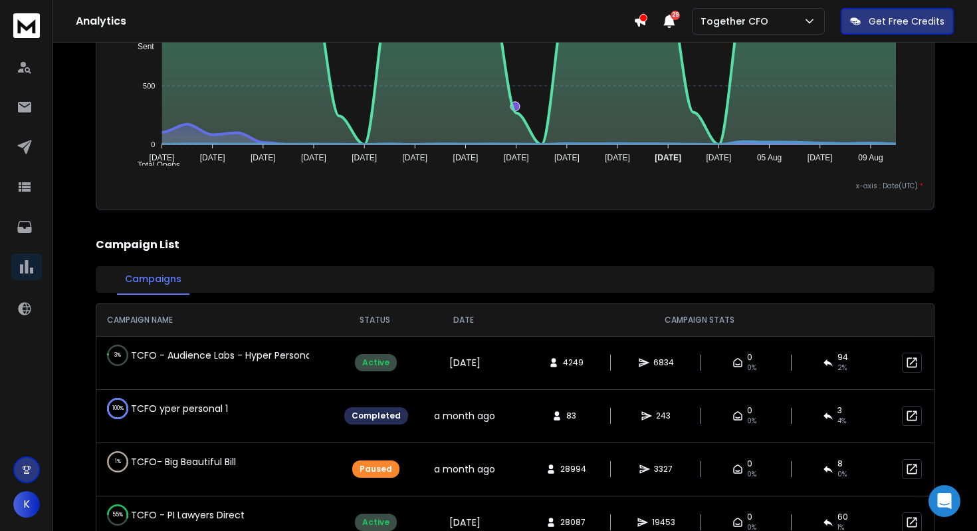
scroll to position [350, 0]
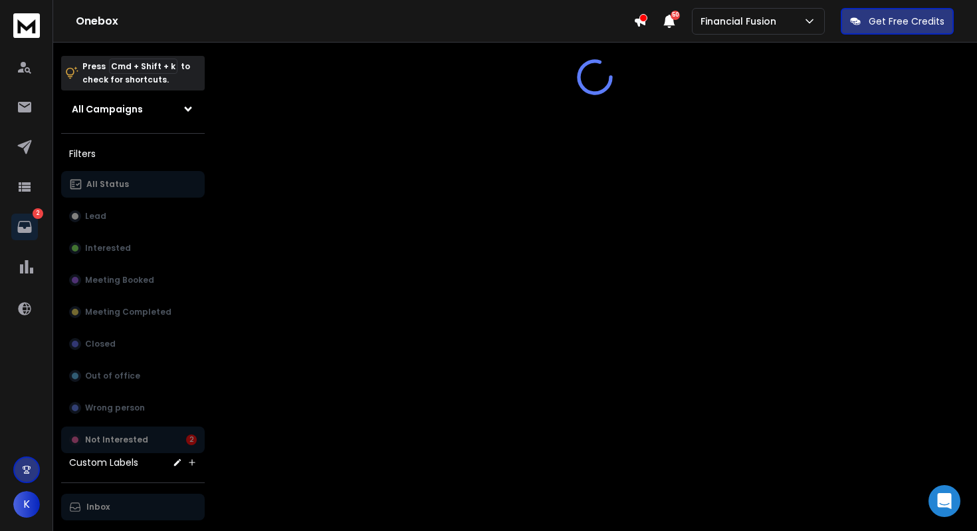
click at [119, 432] on div "All Status Lead Interested Meeting Booked Meeting Completed Closed Out of offic…" at bounding box center [133, 312] width 144 height 282
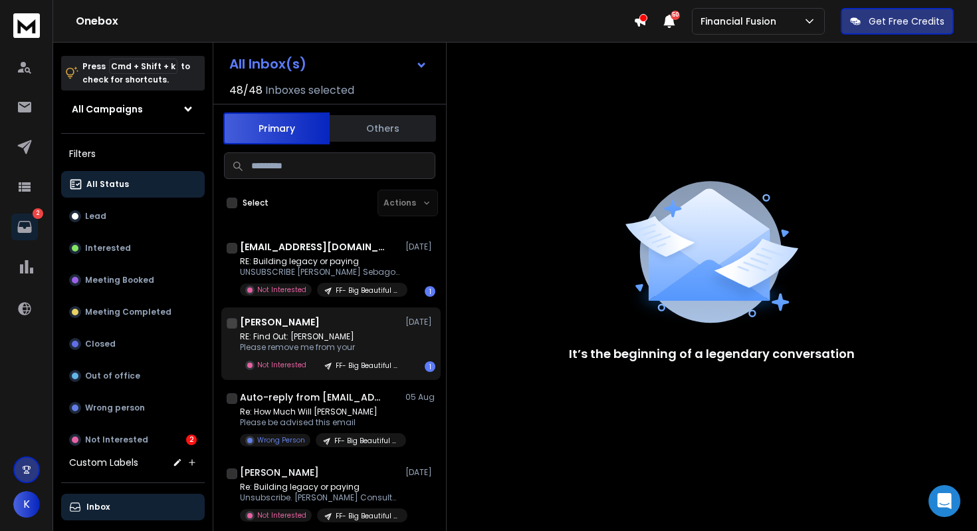
click at [359, 325] on div "[PERSON_NAME] [DATE]" at bounding box center [337, 321] width 195 height 13
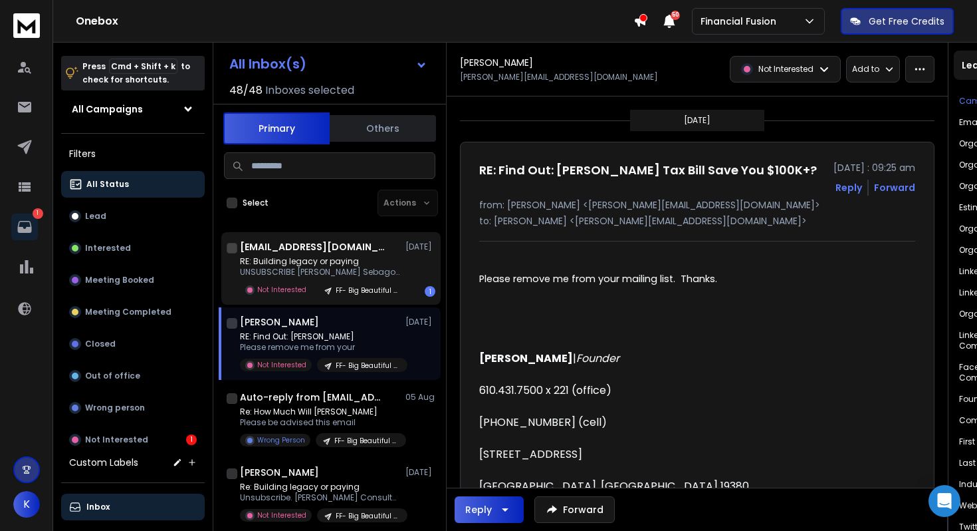
click at [357, 257] on p "RE: Building legacy or paying" at bounding box center [320, 261] width 160 height 11
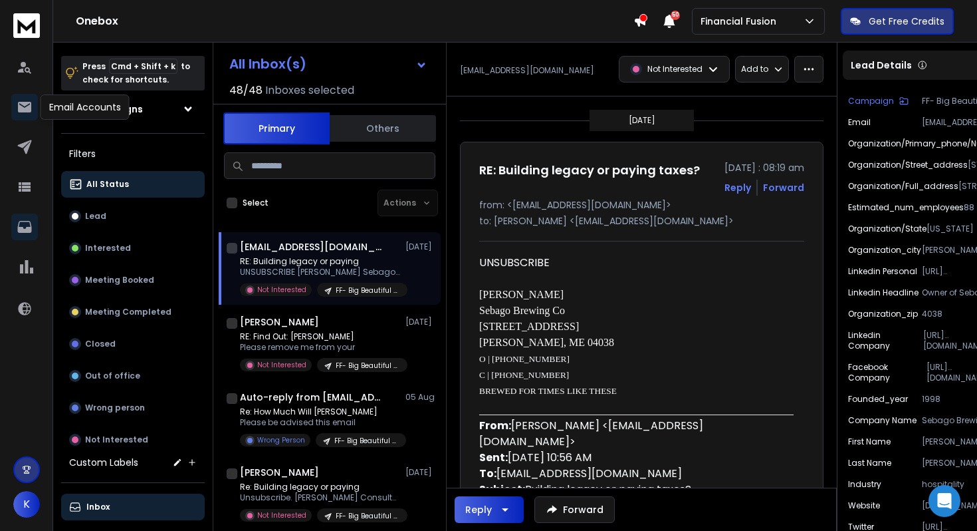
click at [28, 106] on icon at bounding box center [24, 107] width 13 height 11
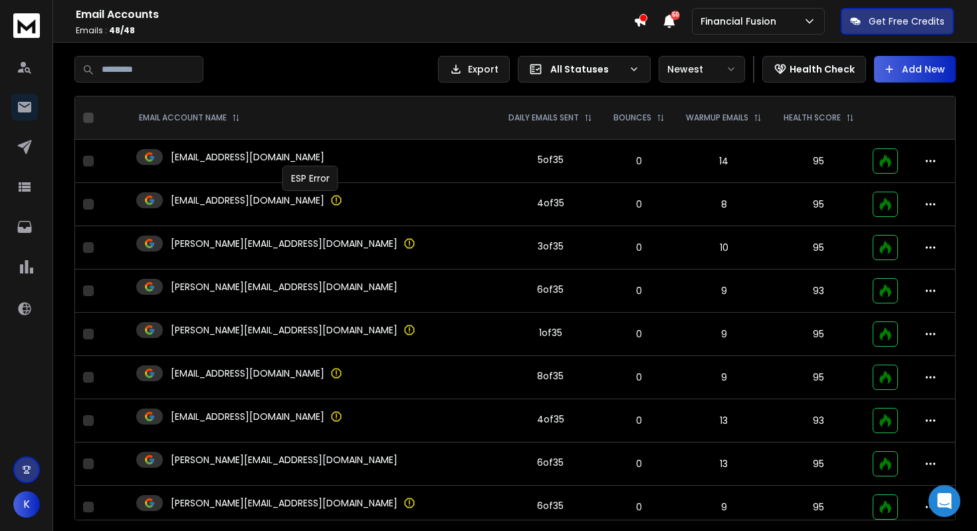
click at [330, 200] on icon at bounding box center [336, 199] width 13 height 13
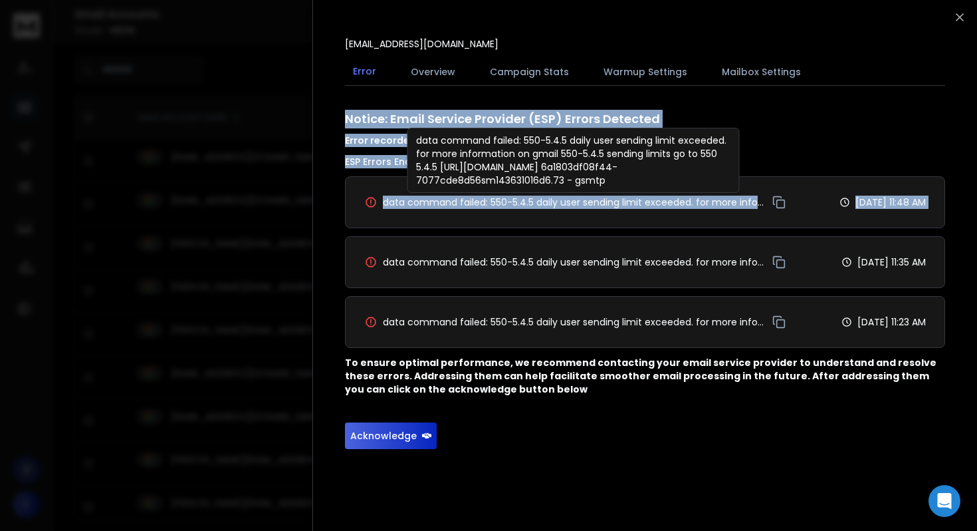
drag, startPoint x: 343, startPoint y: 116, endPoint x: 608, endPoint y: 228, distance: 287.2
click at [608, 228] on div "[EMAIL_ADDRESS][DOMAIN_NAME] Error Overview Campaign Stats Warmup Settings Mail…" at bounding box center [645, 243] width 632 height 454
click at [777, 202] on icon at bounding box center [778, 201] width 13 height 13
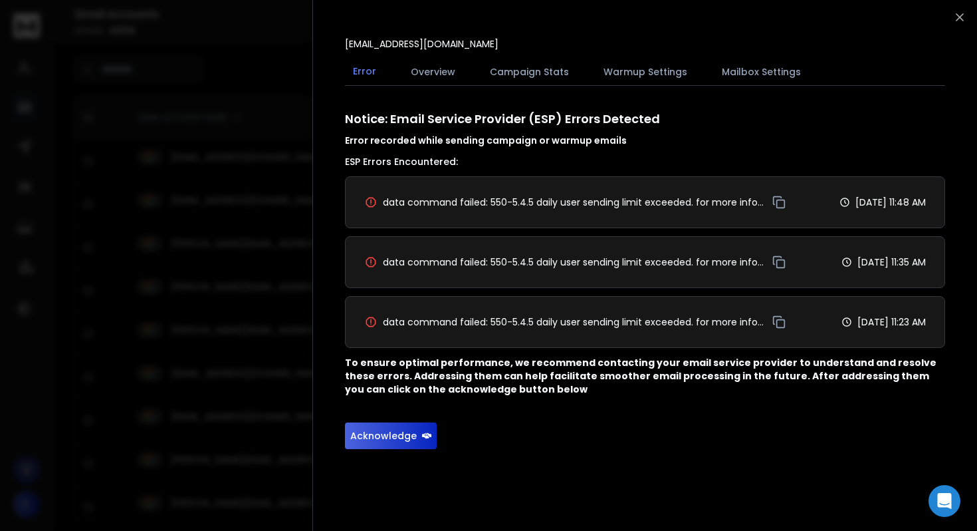
click at [400, 434] on button "Acknowledge" at bounding box center [391, 435] width 92 height 27
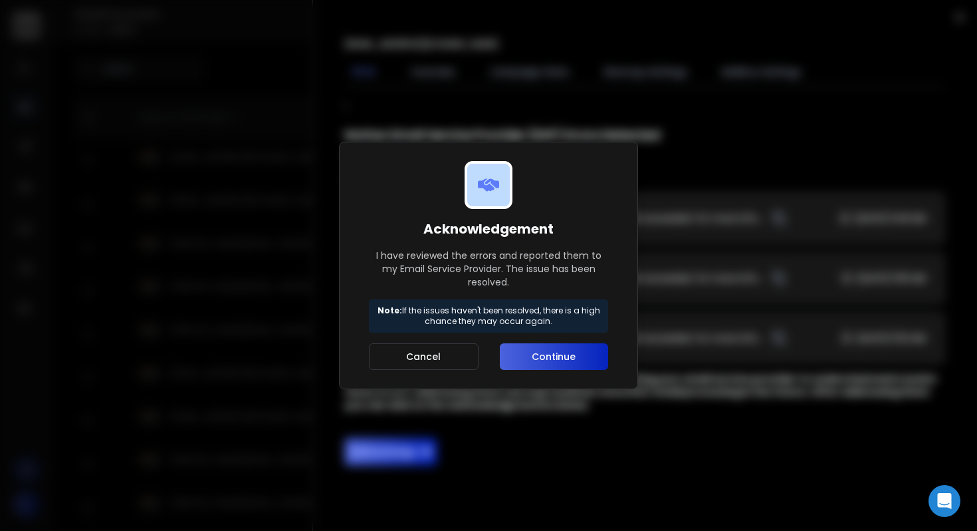
click at [564, 353] on button "Continue" at bounding box center [554, 356] width 108 height 27
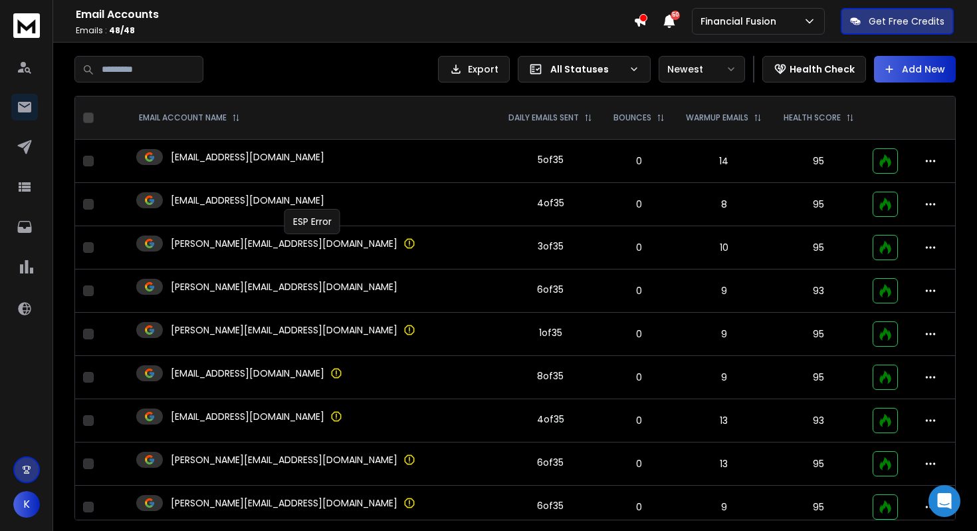
click at [405, 247] on icon at bounding box center [410, 244] width 10 height 10
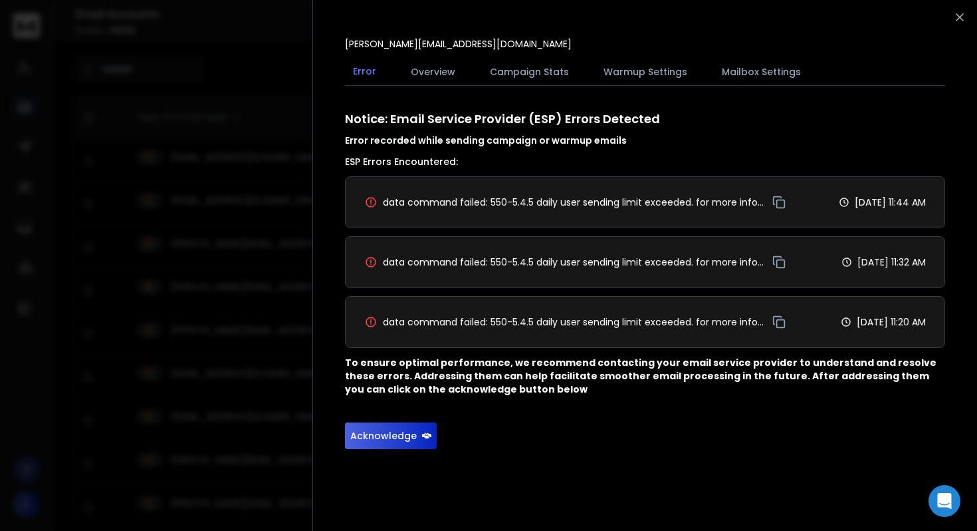
click at [412, 428] on button "Acknowledge" at bounding box center [391, 435] width 92 height 27
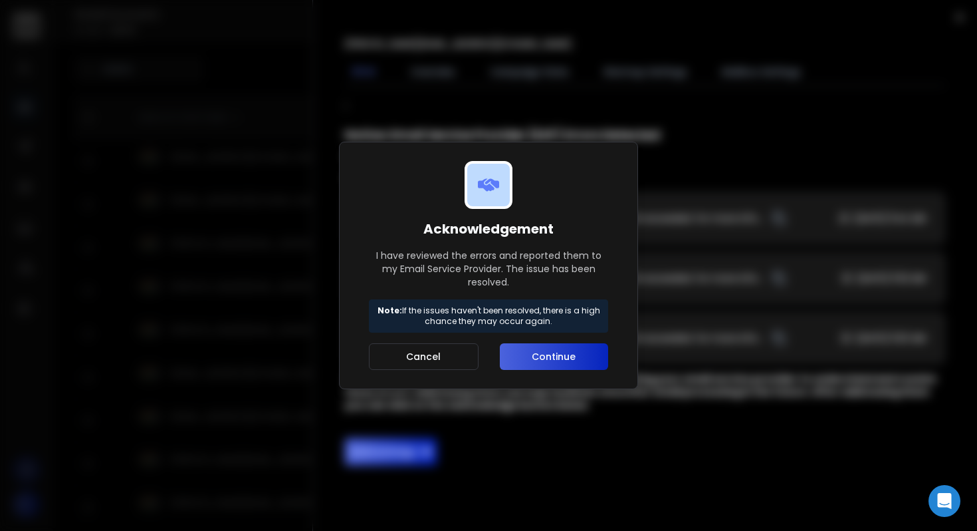
click at [511, 349] on button "Continue" at bounding box center [554, 356] width 108 height 27
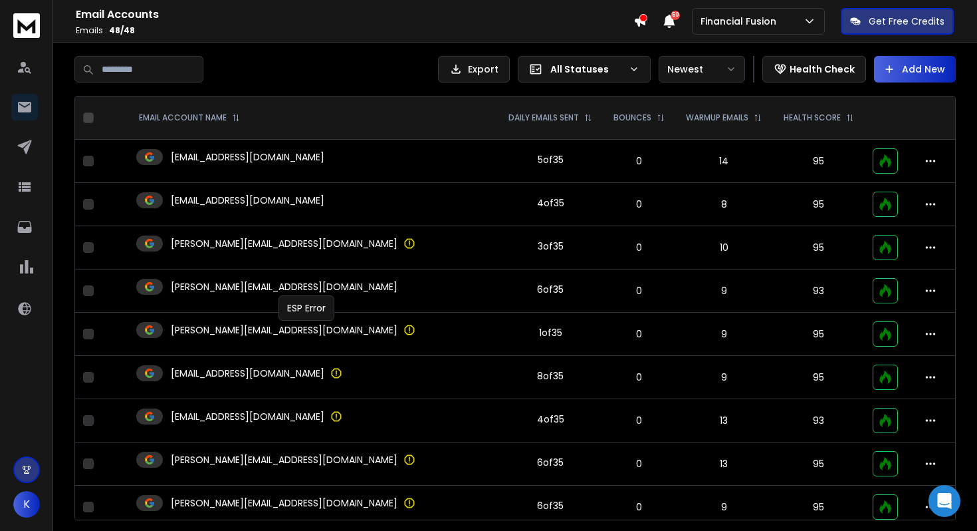
click at [403, 331] on icon at bounding box center [409, 329] width 13 height 13
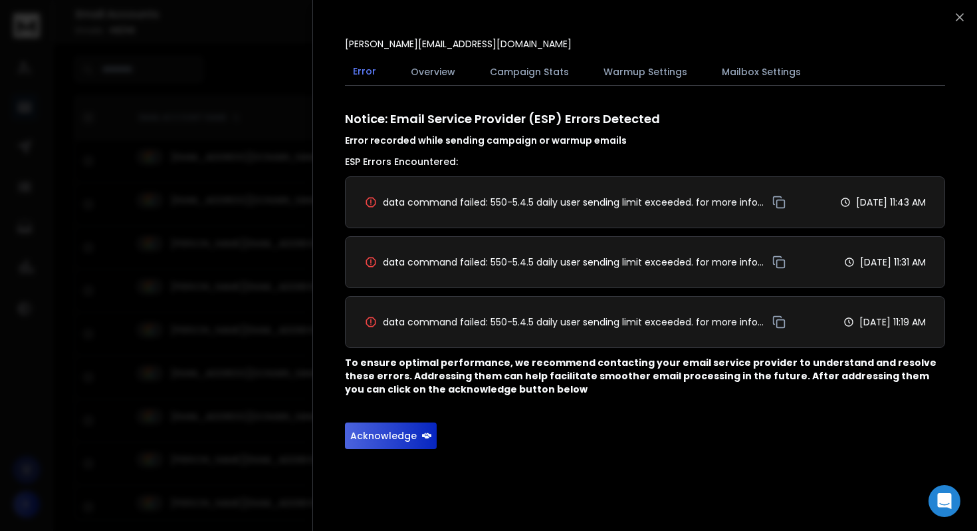
click at [398, 437] on button "Acknowledge" at bounding box center [391, 435] width 92 height 27
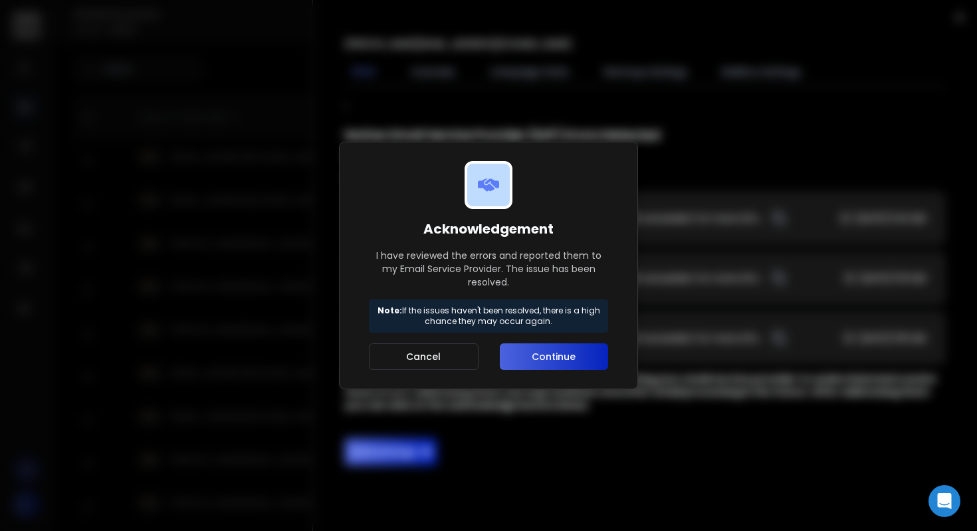
click at [521, 364] on button "Continue" at bounding box center [554, 356] width 108 height 27
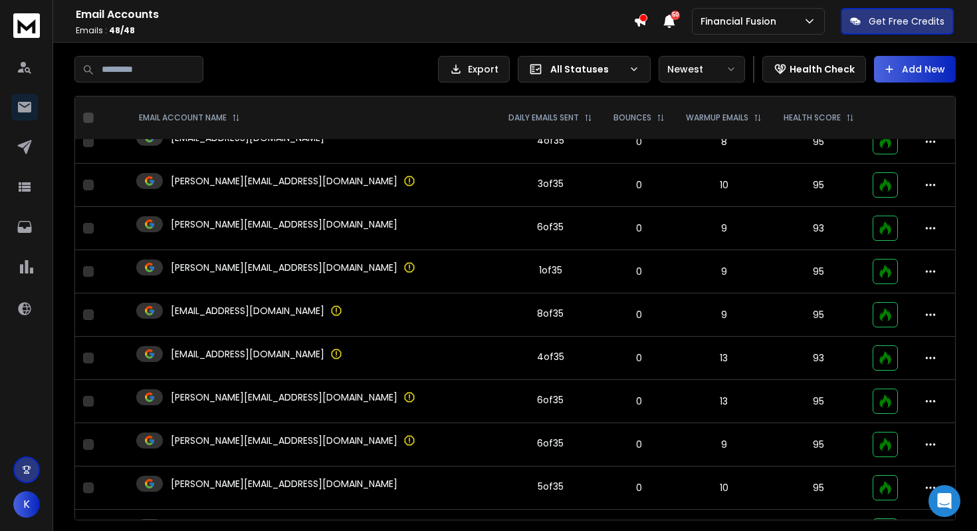
scroll to position [63, 0]
click at [336, 306] on icon at bounding box center [336, 309] width 13 height 13
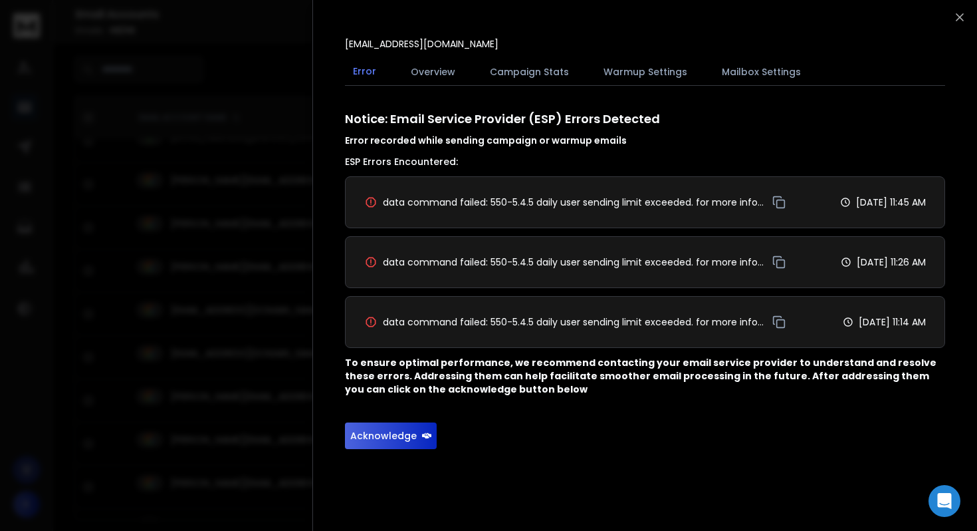
click at [396, 431] on button "Acknowledge" at bounding box center [391, 435] width 92 height 27
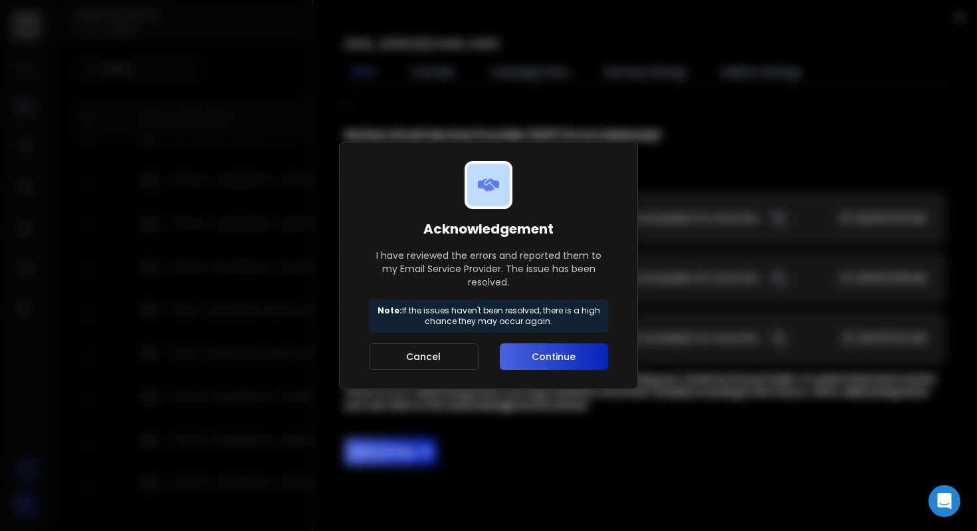
click at [521, 355] on button "Continue" at bounding box center [554, 356] width 108 height 27
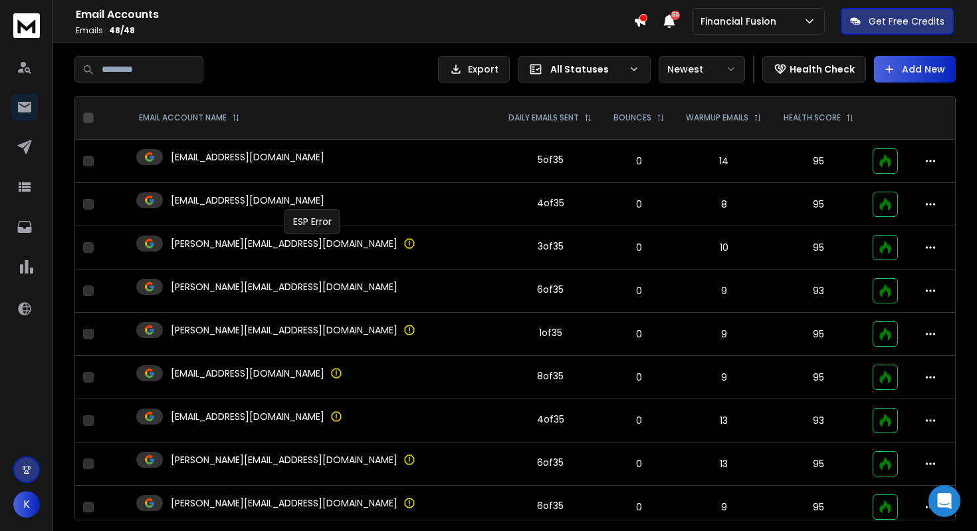
click at [403, 244] on icon at bounding box center [409, 243] width 13 height 13
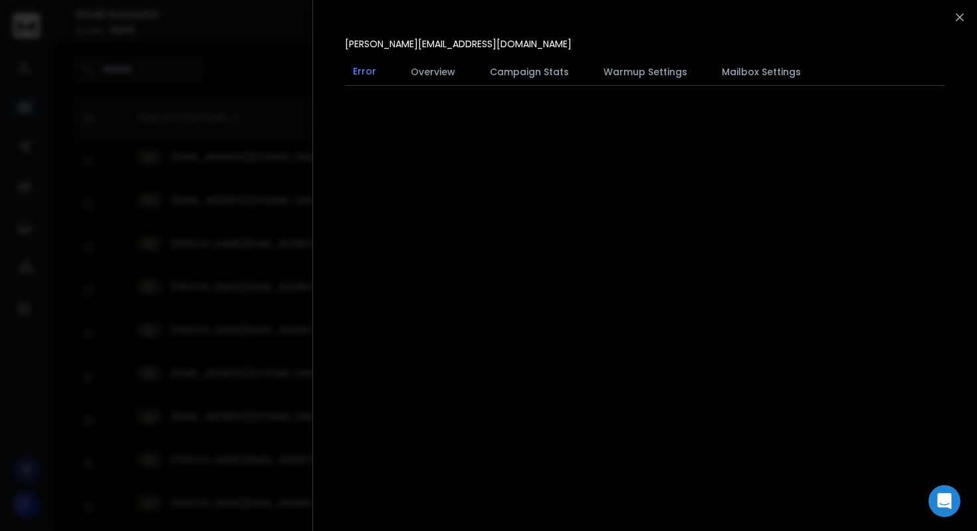
click at [273, 263] on div at bounding box center [488, 265] width 977 height 531
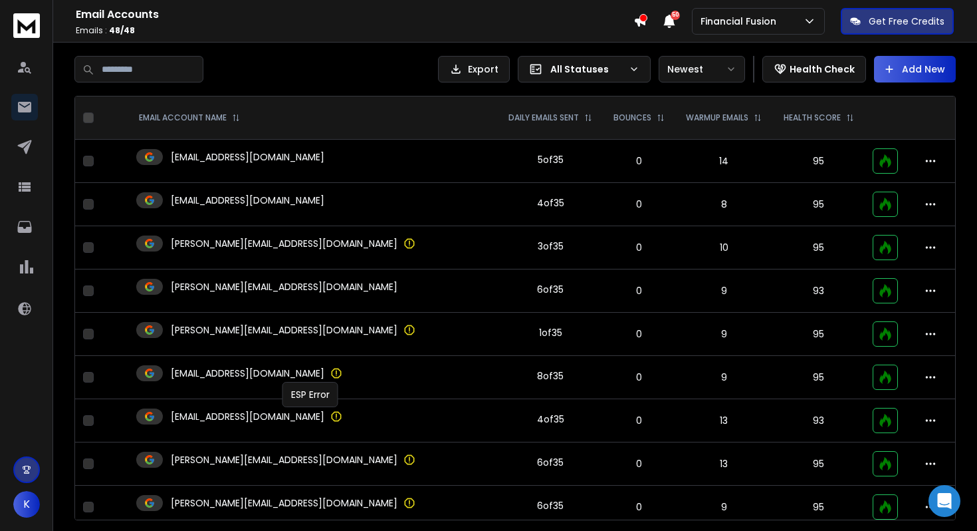
click at [336, 415] on icon at bounding box center [336, 416] width 1 height 4
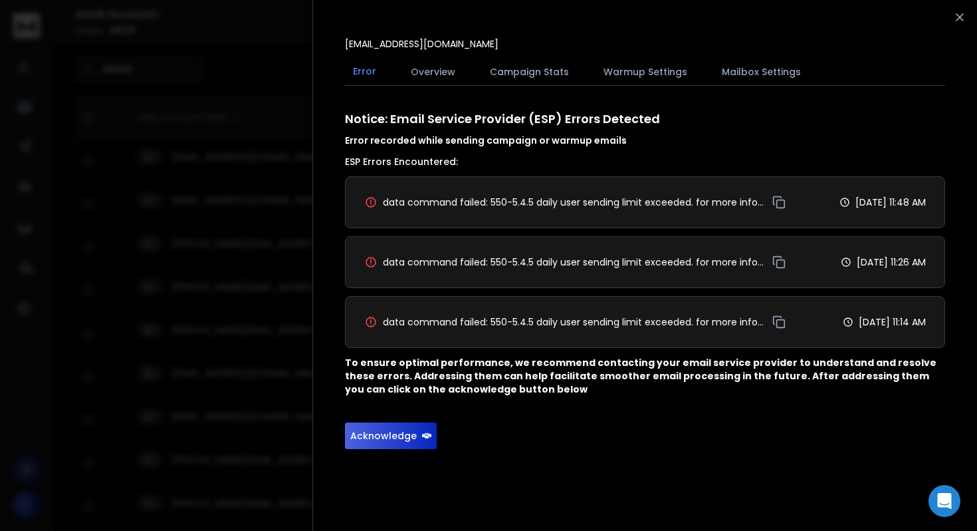
click at [380, 437] on button "Acknowledge" at bounding box center [391, 435] width 92 height 27
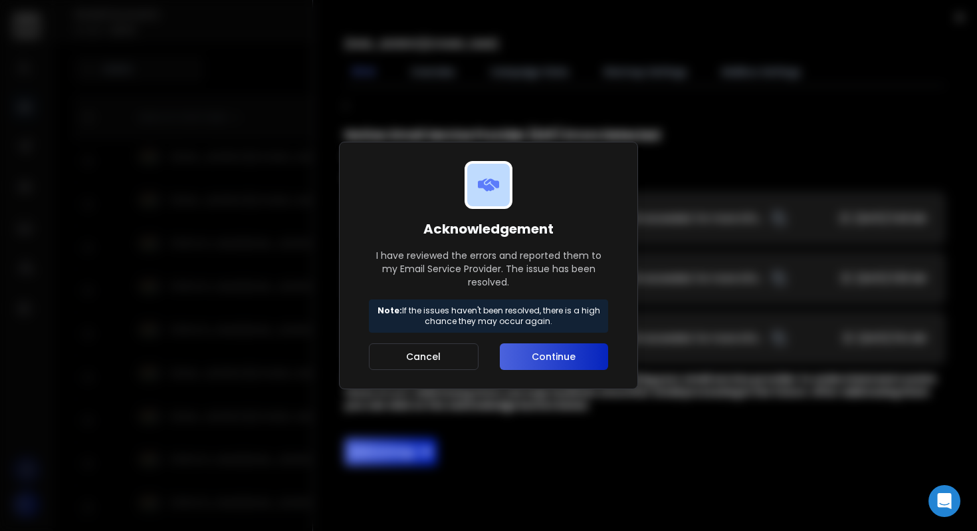
click at [514, 356] on button "Continue" at bounding box center [554, 356] width 108 height 27
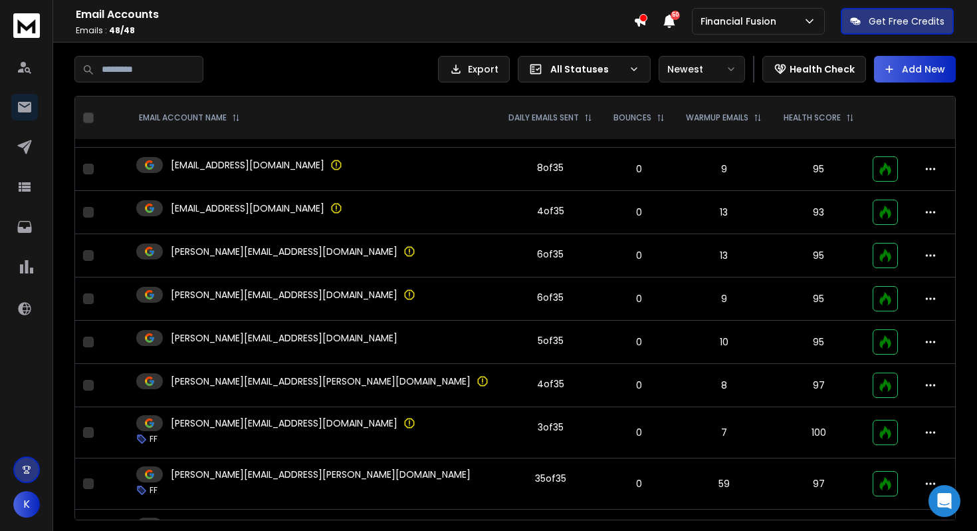
scroll to position [217, 0]
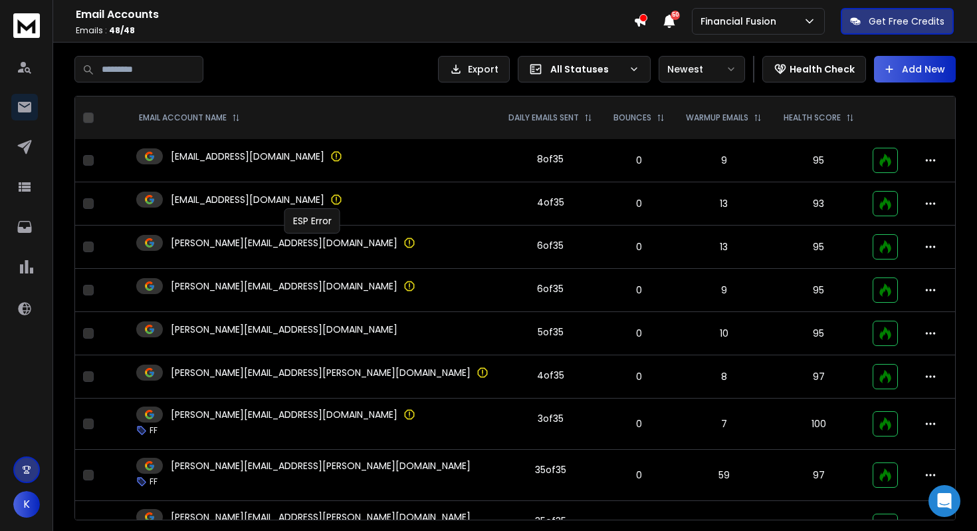
click at [409, 242] on icon at bounding box center [409, 242] width 1 height 4
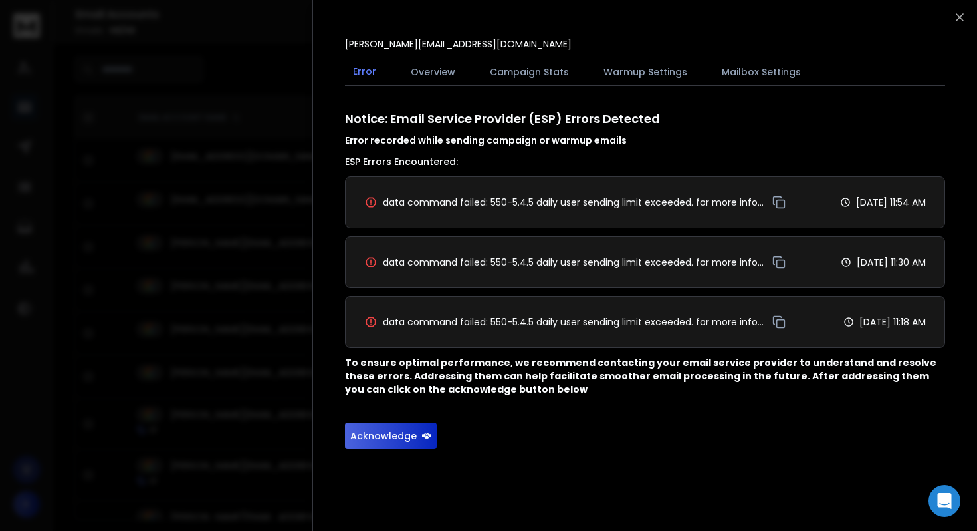
click at [390, 442] on button "Acknowledge" at bounding box center [391, 435] width 92 height 27
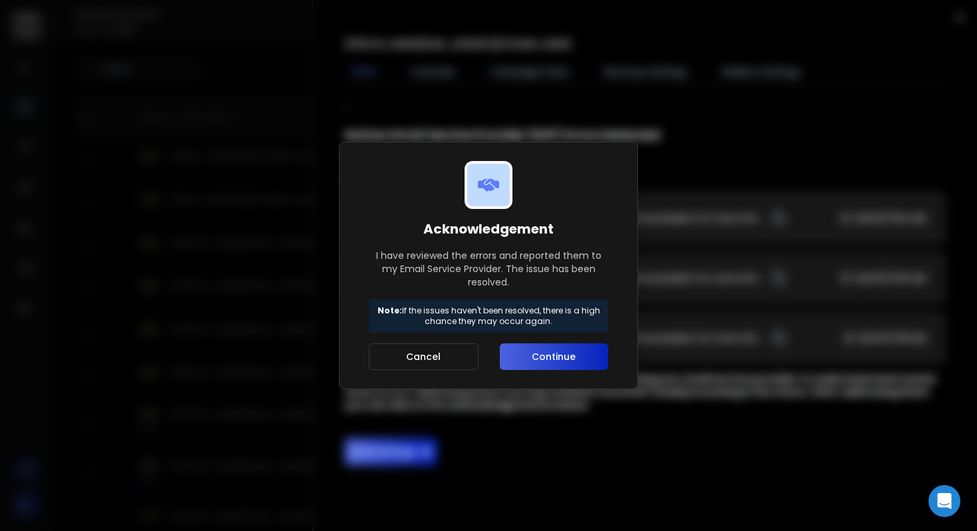
click at [523, 358] on button "Continue" at bounding box center [554, 356] width 108 height 27
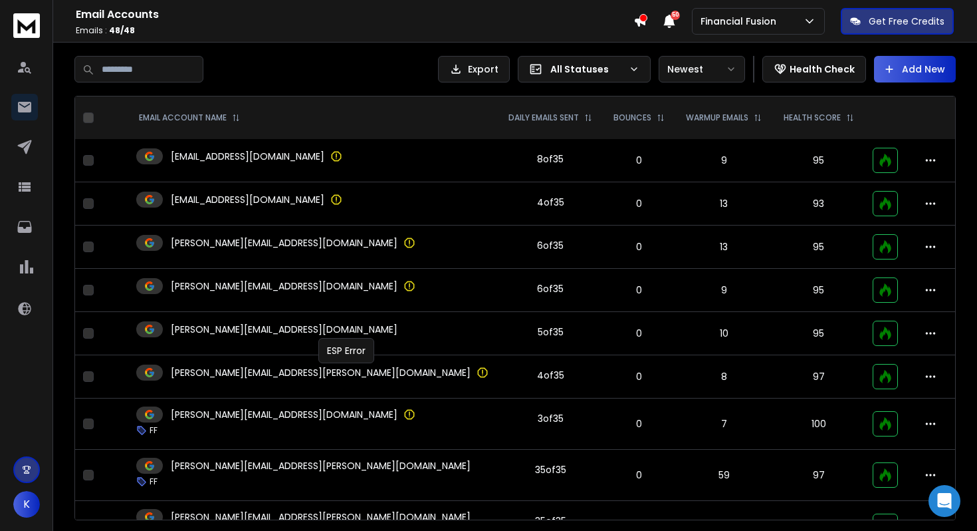
click at [476, 372] on icon at bounding box center [482, 372] width 13 height 13
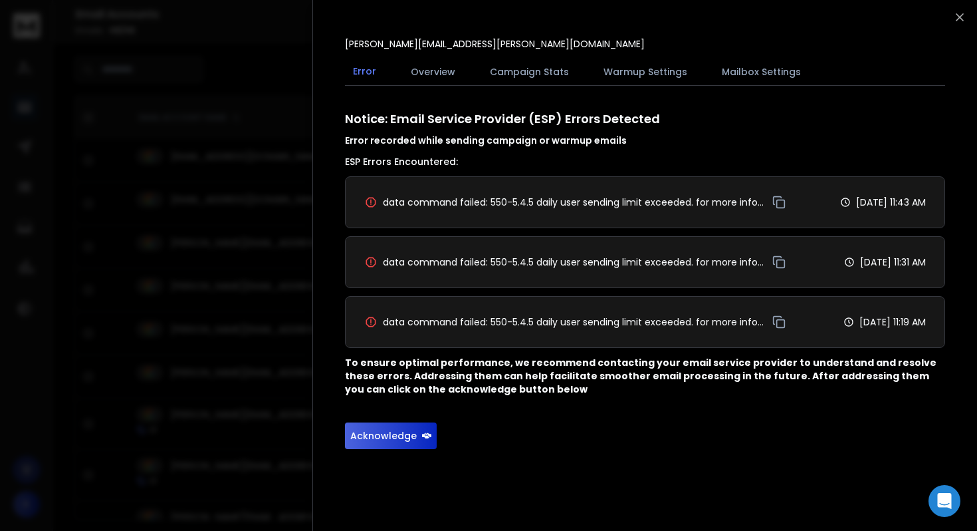
click at [396, 435] on button "Acknowledge" at bounding box center [391, 435] width 92 height 27
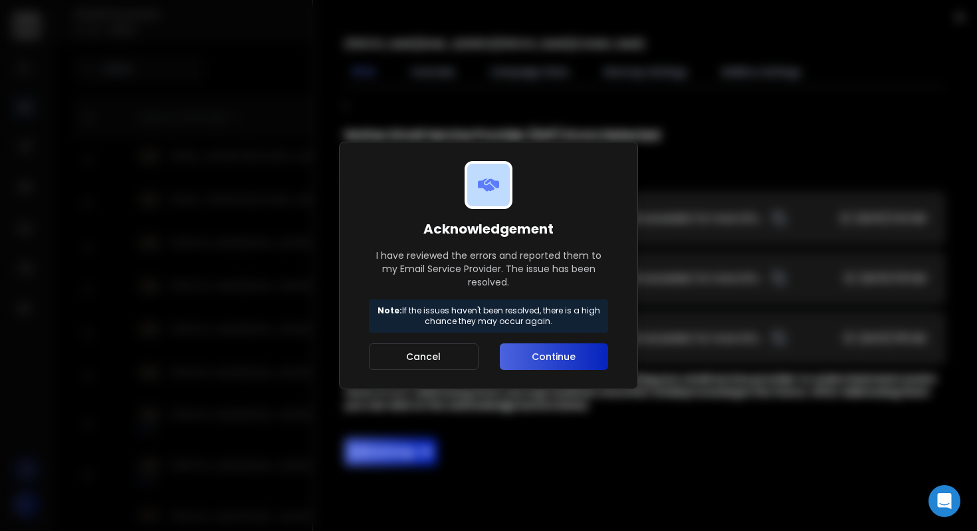
click at [511, 365] on button "Continue" at bounding box center [554, 356] width 108 height 27
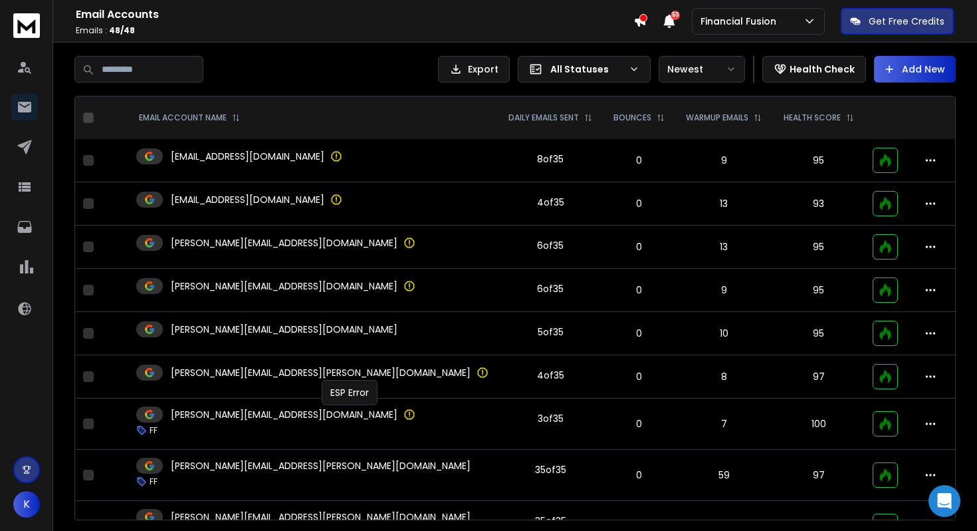
click at [403, 414] on icon at bounding box center [409, 414] width 13 height 13
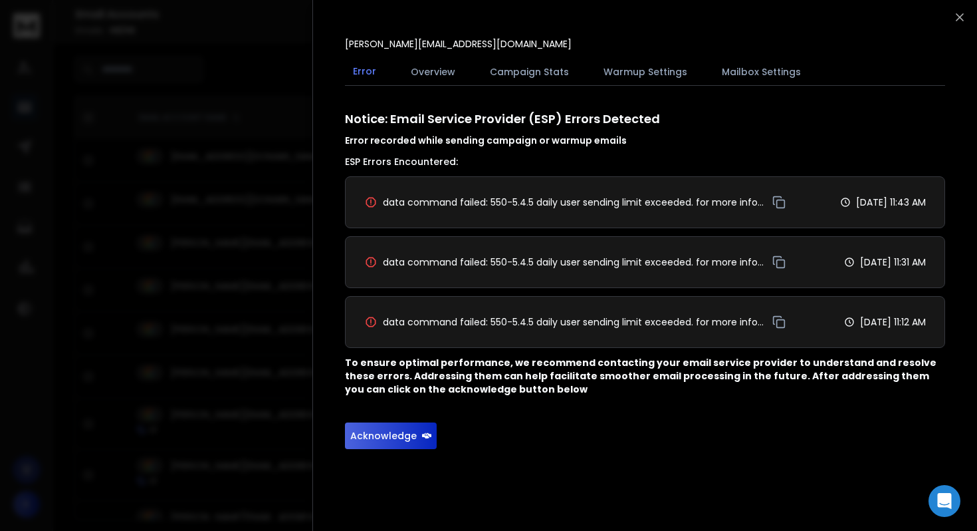
click at [407, 433] on button "Acknowledge" at bounding box center [391, 435] width 92 height 27
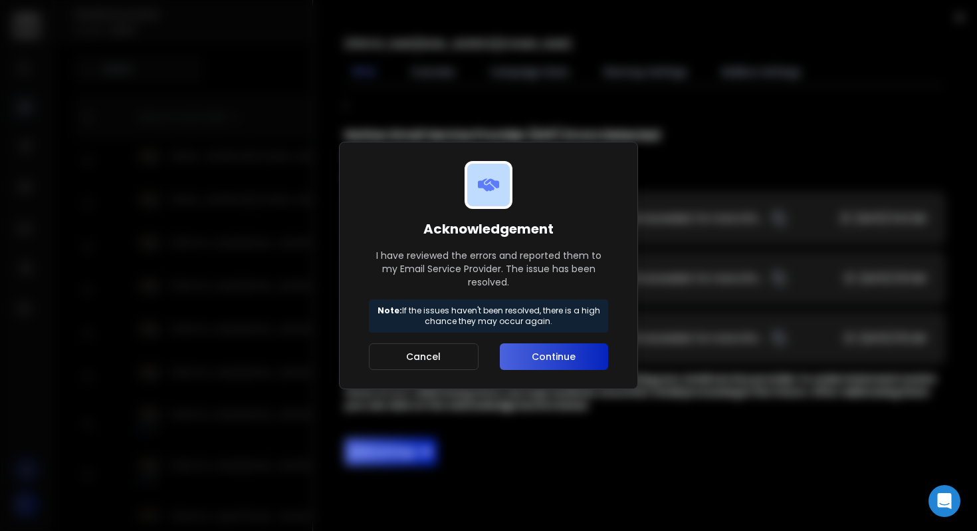
click at [517, 356] on button "Continue" at bounding box center [554, 356] width 108 height 27
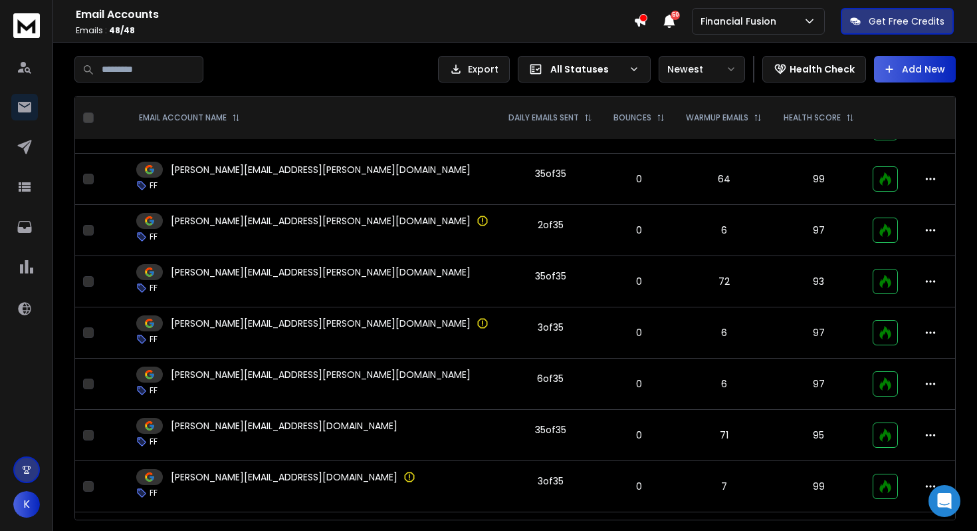
scroll to position [564, 0]
click at [476, 223] on icon at bounding box center [482, 219] width 13 height 13
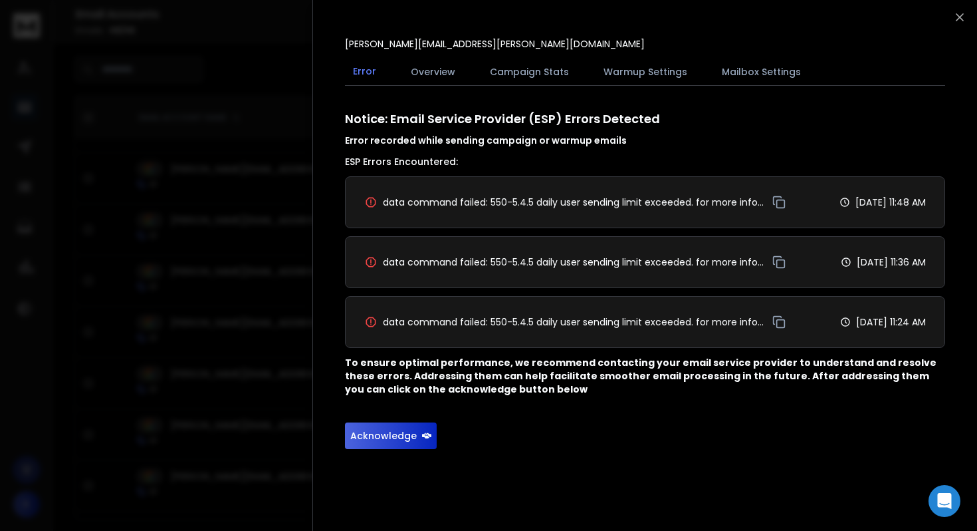
click at [413, 427] on button "Acknowledge" at bounding box center [391, 435] width 92 height 27
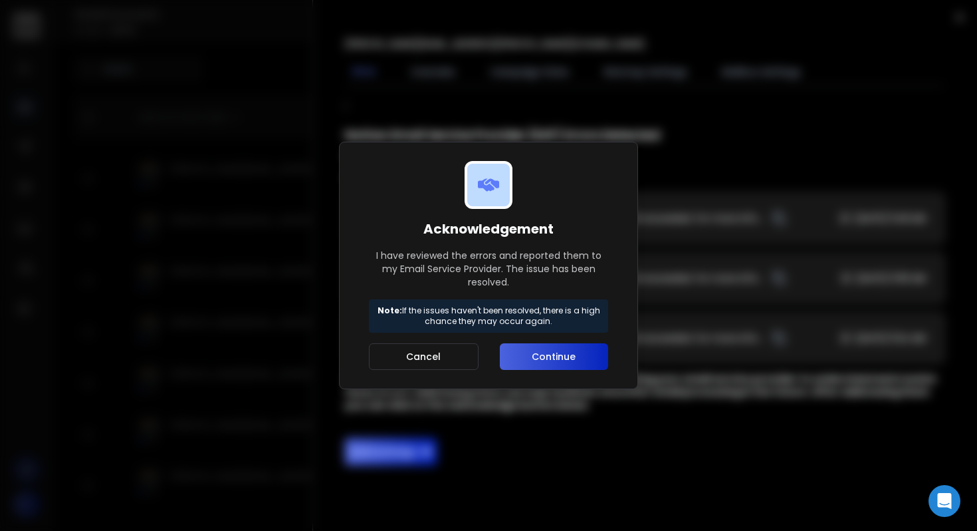
click at [522, 360] on button "Continue" at bounding box center [554, 356] width 108 height 27
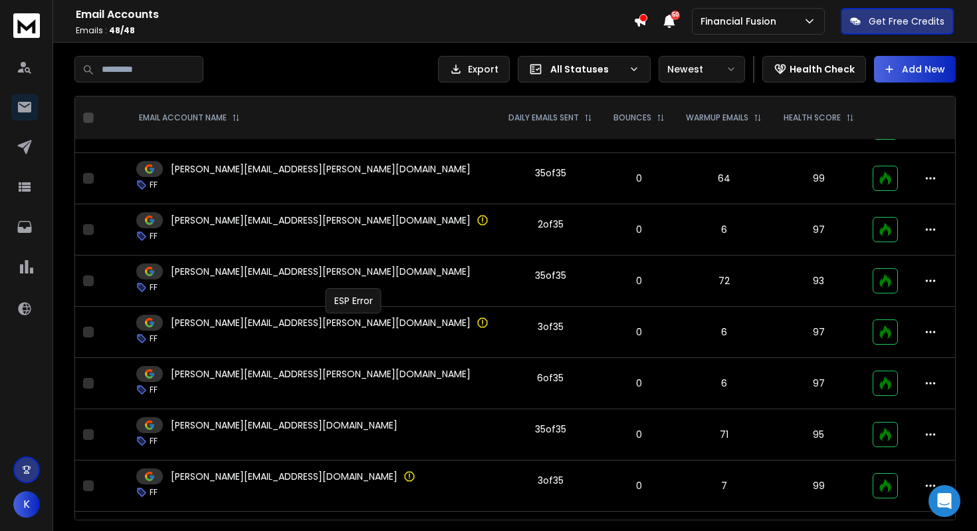
click at [478, 323] on icon at bounding box center [483, 323] width 10 height 10
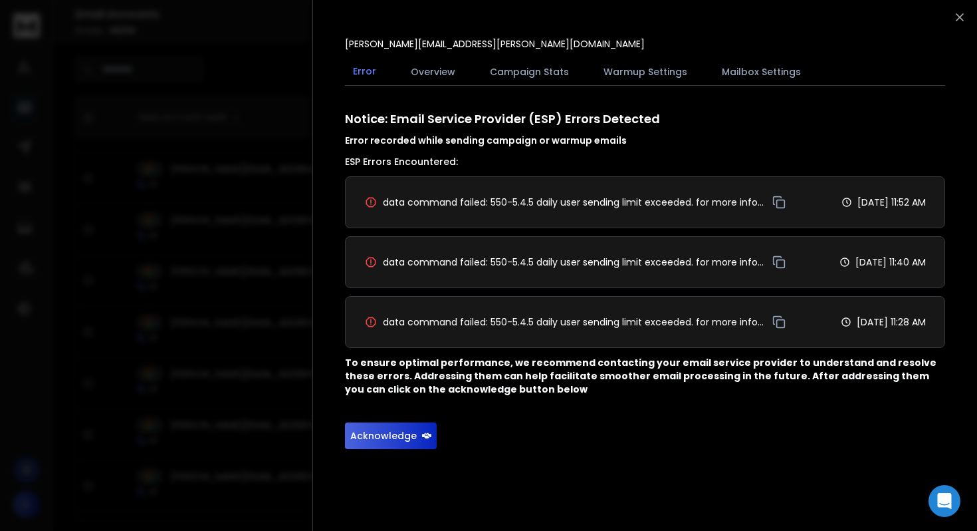
click at [406, 431] on button "Acknowledge" at bounding box center [391, 435] width 92 height 27
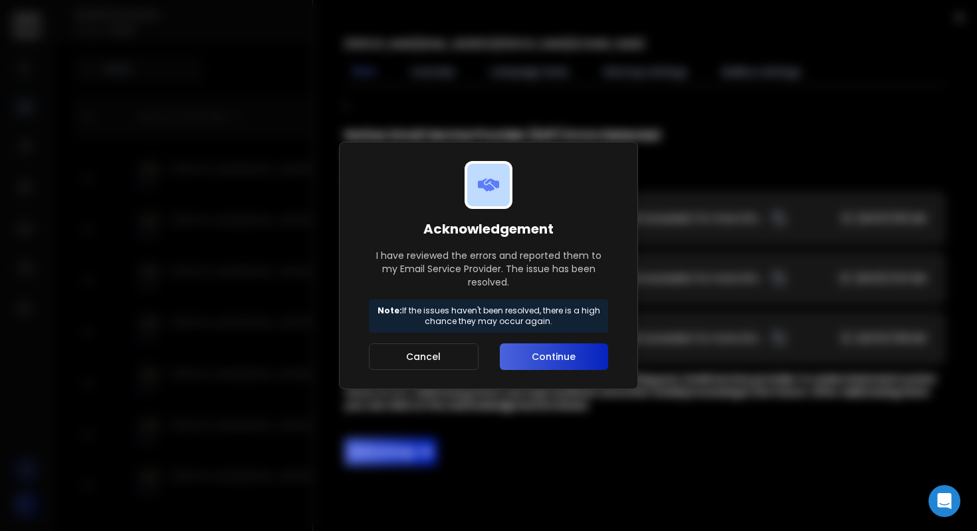
click at [528, 359] on button "Continue" at bounding box center [554, 356] width 108 height 27
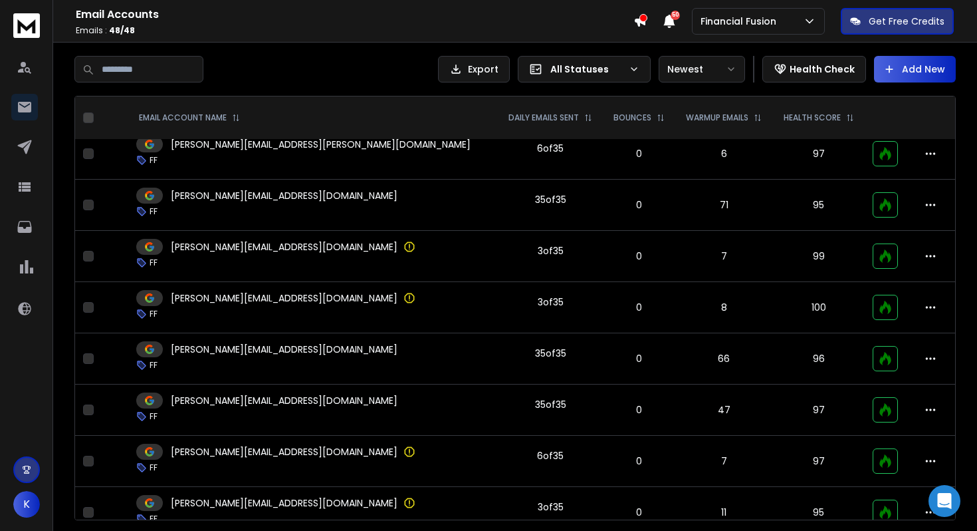
scroll to position [800, 0]
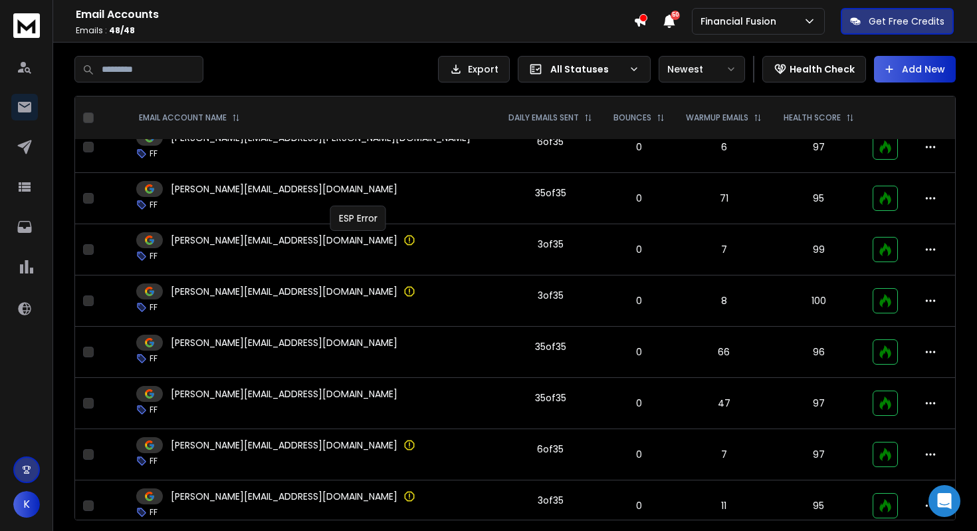
click at [403, 237] on icon at bounding box center [409, 239] width 13 height 13
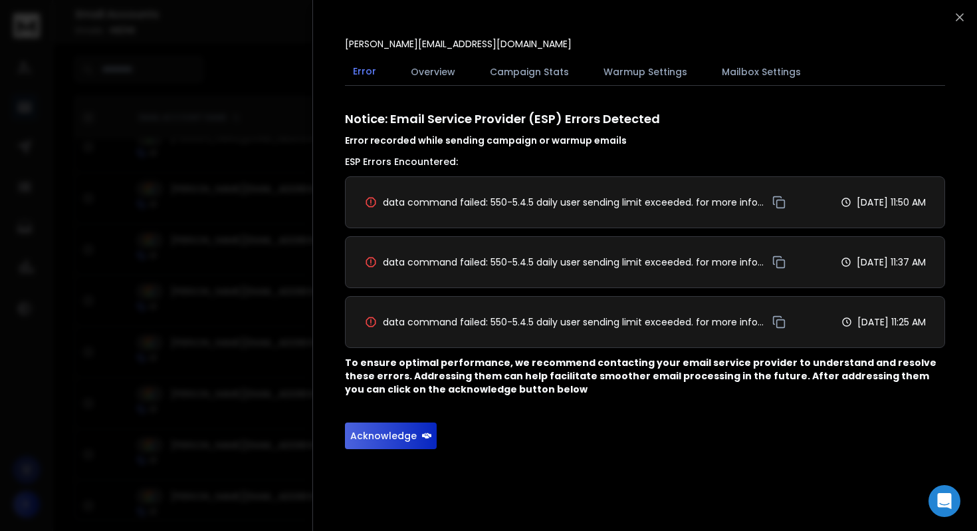
click at [404, 437] on button "Acknowledge" at bounding box center [391, 435] width 92 height 27
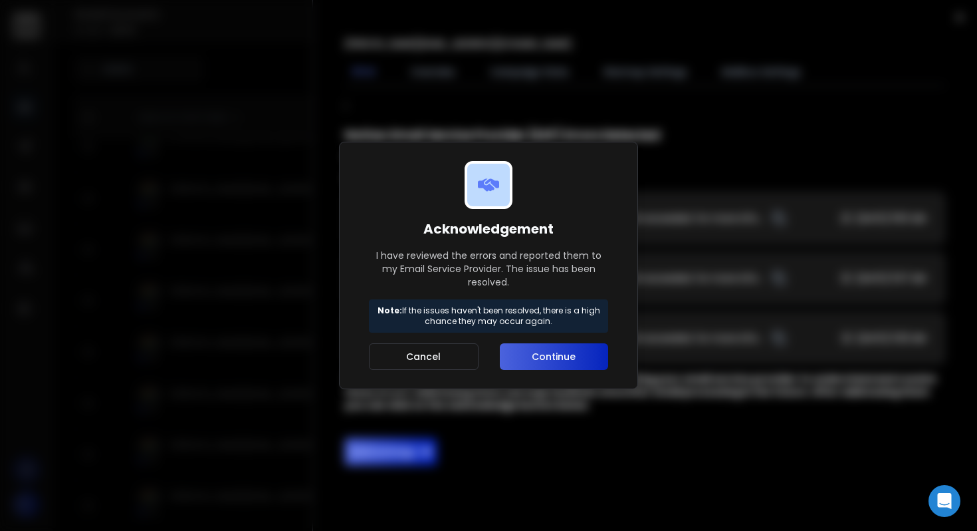
click at [519, 357] on button "Continue" at bounding box center [554, 356] width 108 height 27
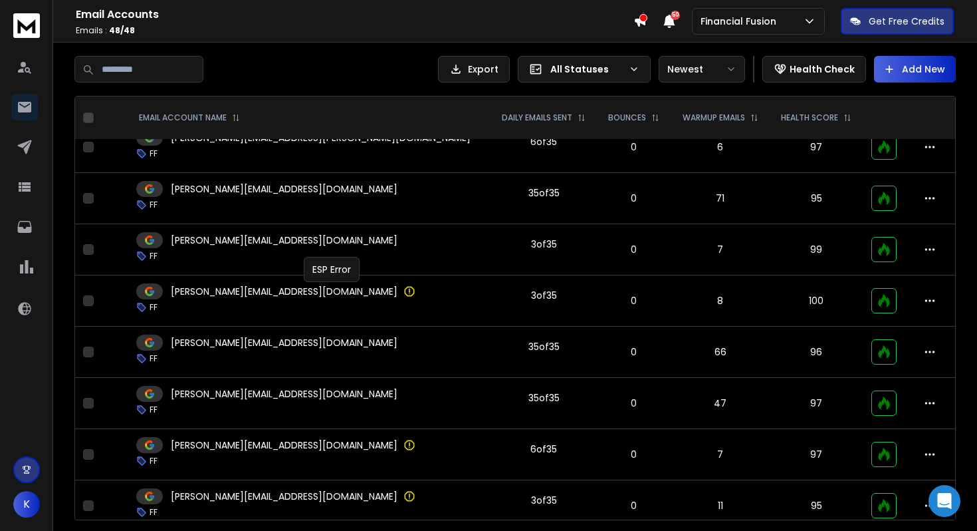
click at [405, 293] on icon at bounding box center [410, 292] width 10 height 10
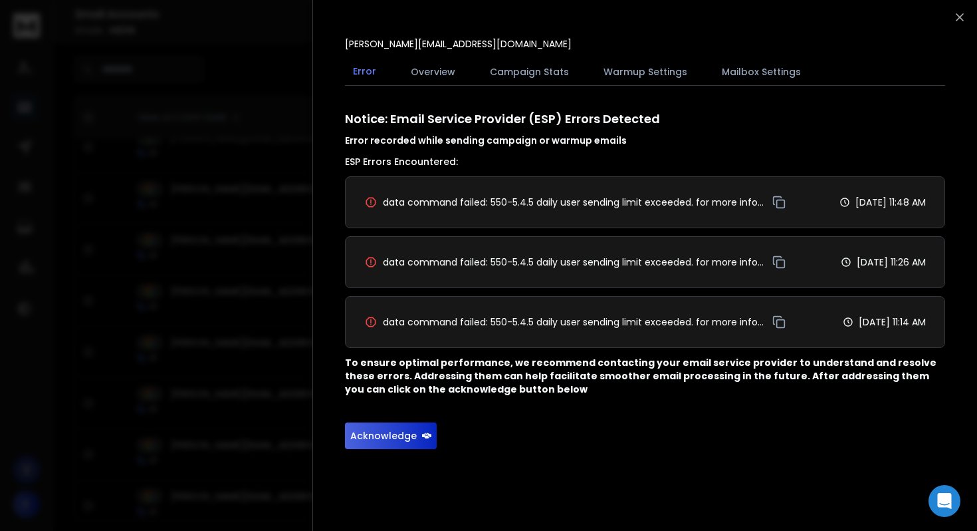
click at [413, 431] on button "Acknowledge" at bounding box center [391, 435] width 92 height 27
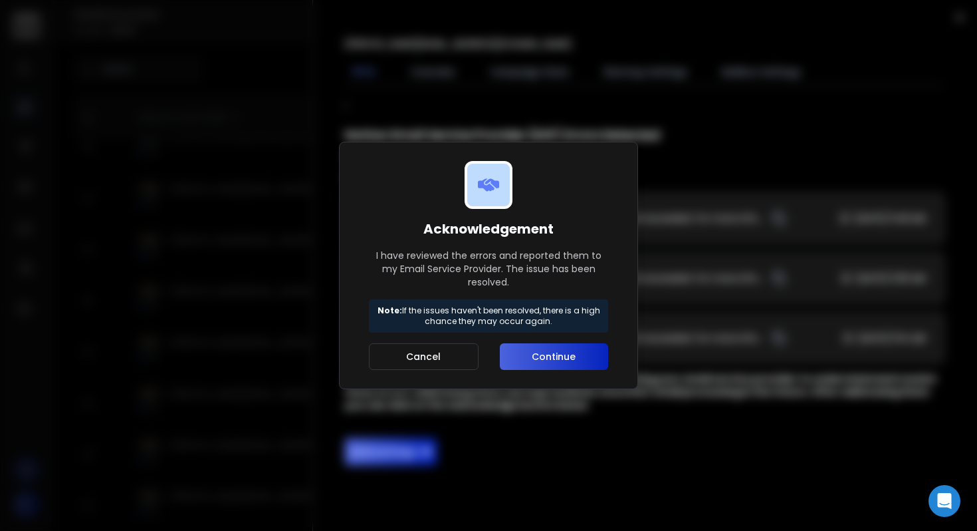
click at [525, 354] on button "Continue" at bounding box center [554, 356] width 108 height 27
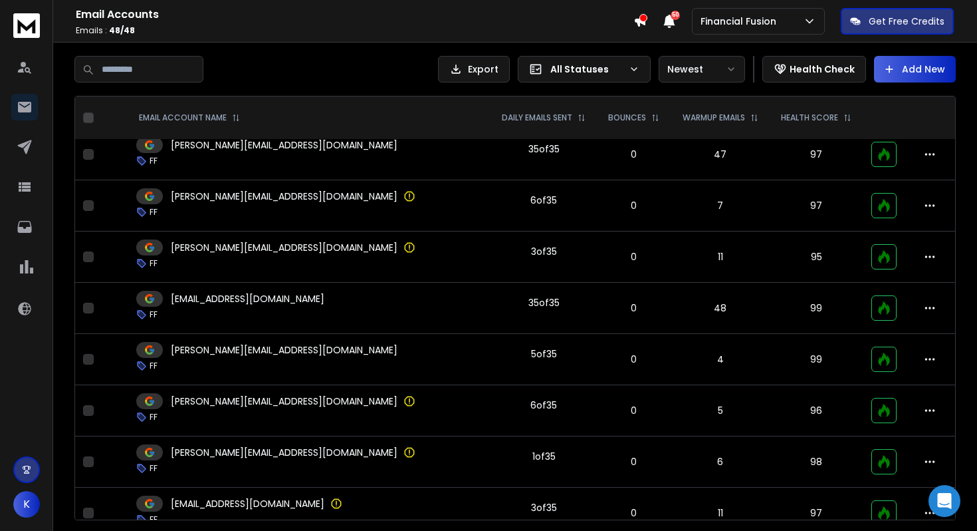
scroll to position [1052, 0]
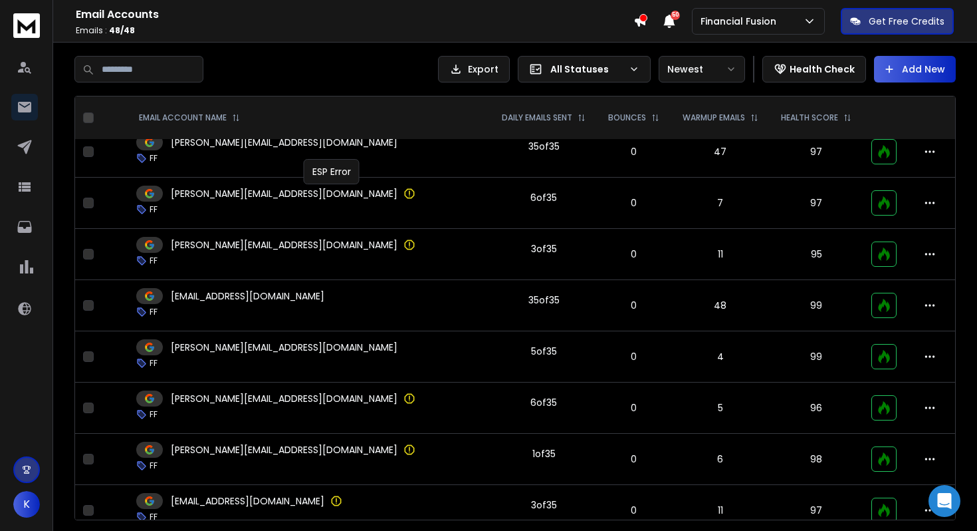
click at [409, 194] on icon at bounding box center [409, 193] width 1 height 4
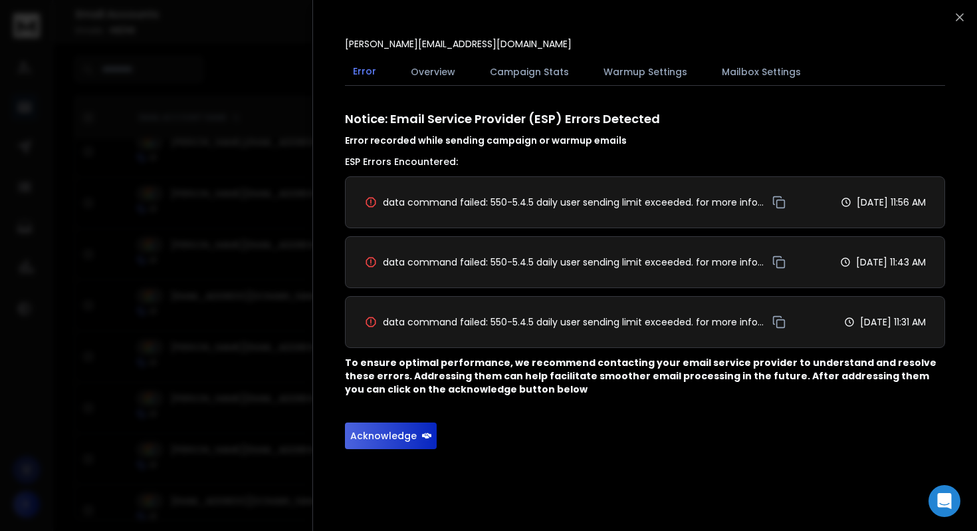
click at [406, 439] on button "Acknowledge" at bounding box center [391, 435] width 92 height 27
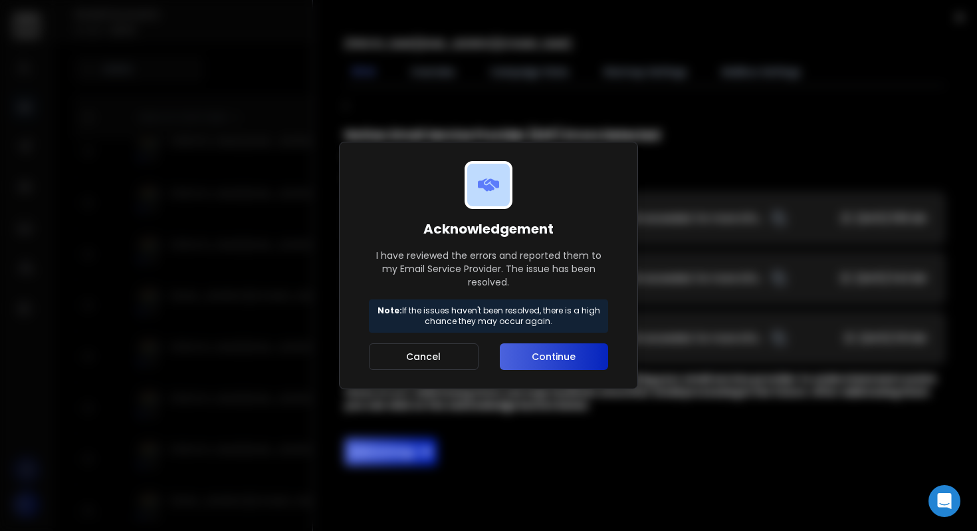
click at [531, 361] on button "Continue" at bounding box center [554, 356] width 108 height 27
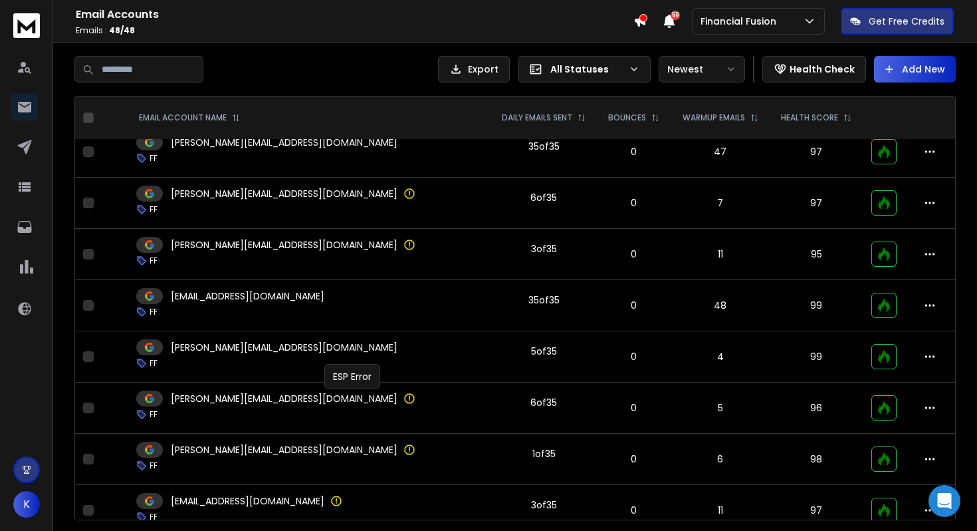
click at [403, 396] on icon at bounding box center [409, 398] width 13 height 13
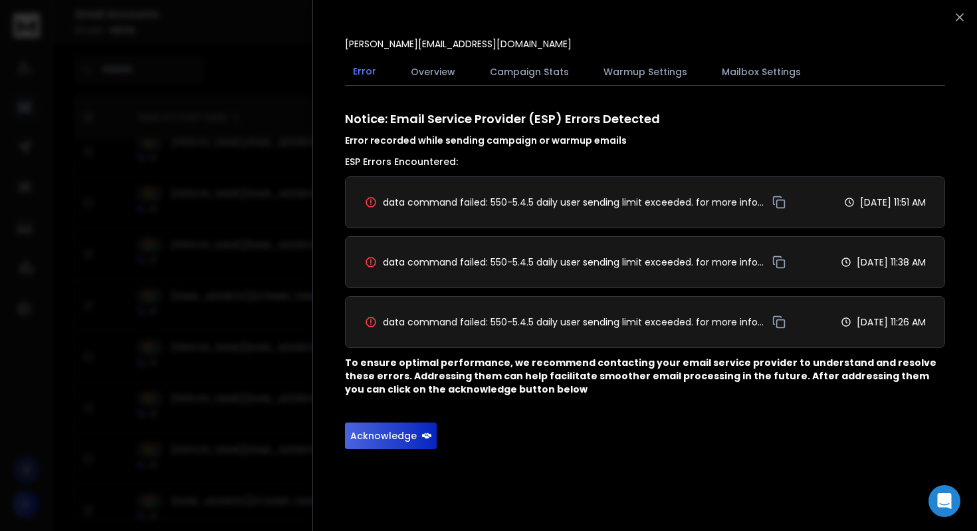
click at [404, 434] on button "Acknowledge" at bounding box center [391, 435] width 92 height 27
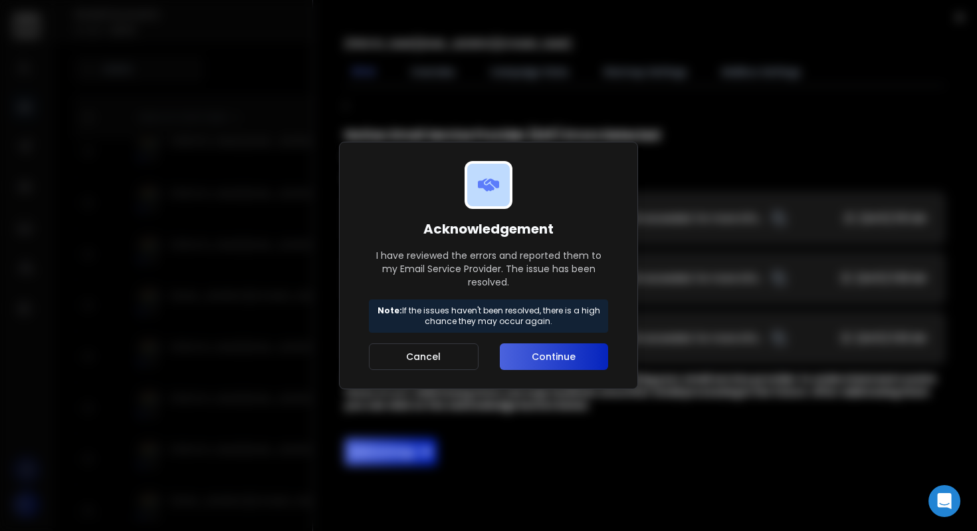
click at [515, 353] on button "Continue" at bounding box center [554, 356] width 108 height 27
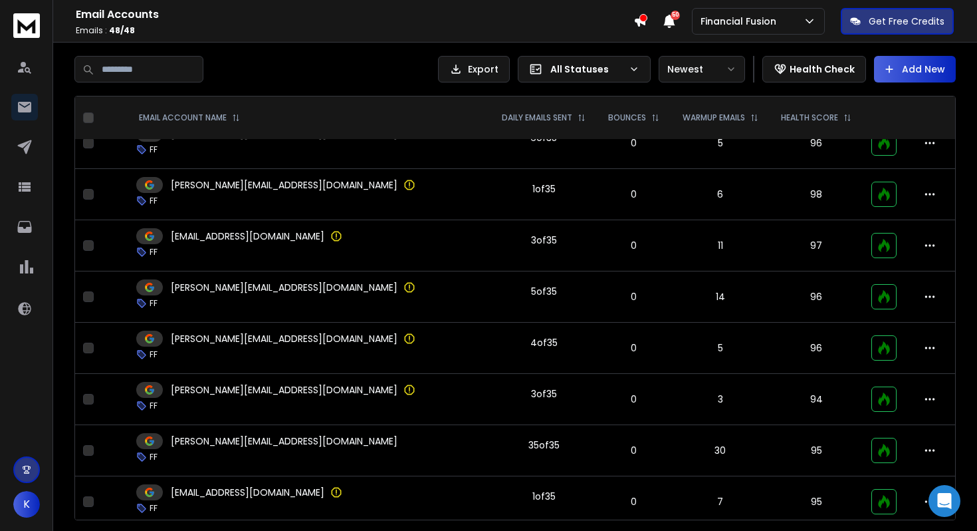
scroll to position [1316, 0]
click at [403, 185] on icon at bounding box center [409, 185] width 13 height 13
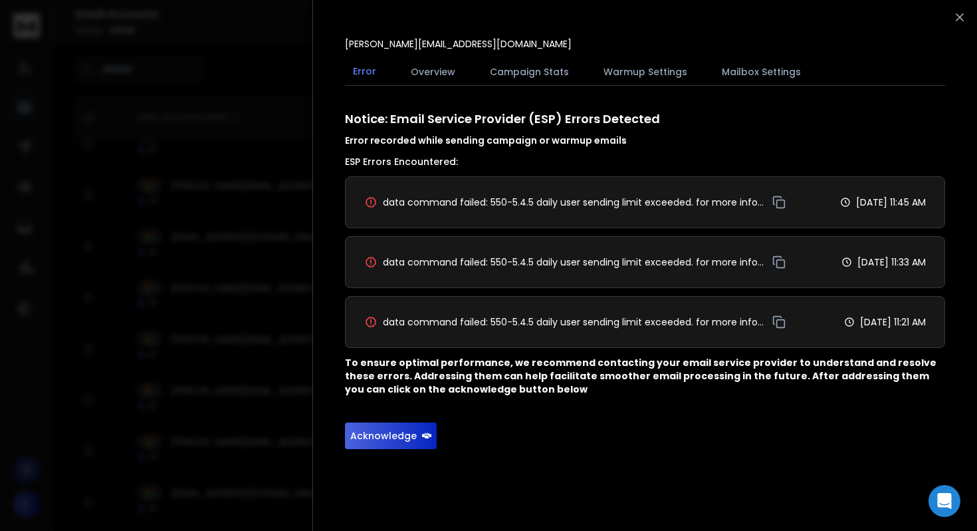
click at [408, 432] on button "Acknowledge" at bounding box center [391, 435] width 92 height 27
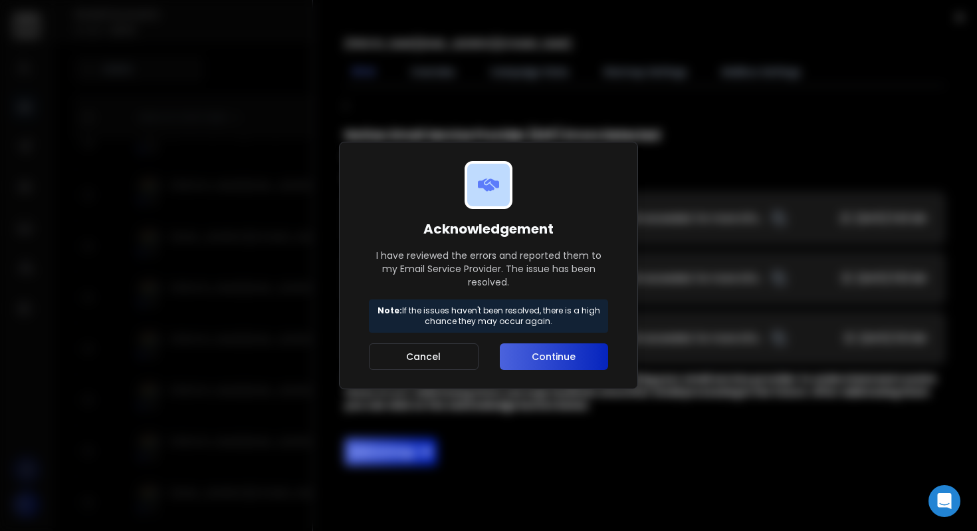
click at [545, 357] on button "Continue" at bounding box center [554, 356] width 108 height 27
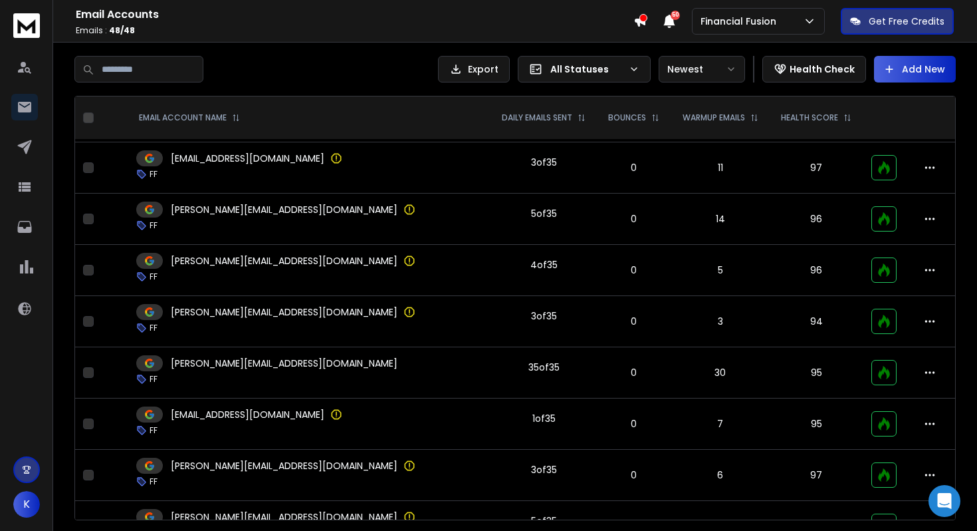
scroll to position [1395, 0]
click at [342, 162] on icon at bounding box center [337, 158] width 10 height 10
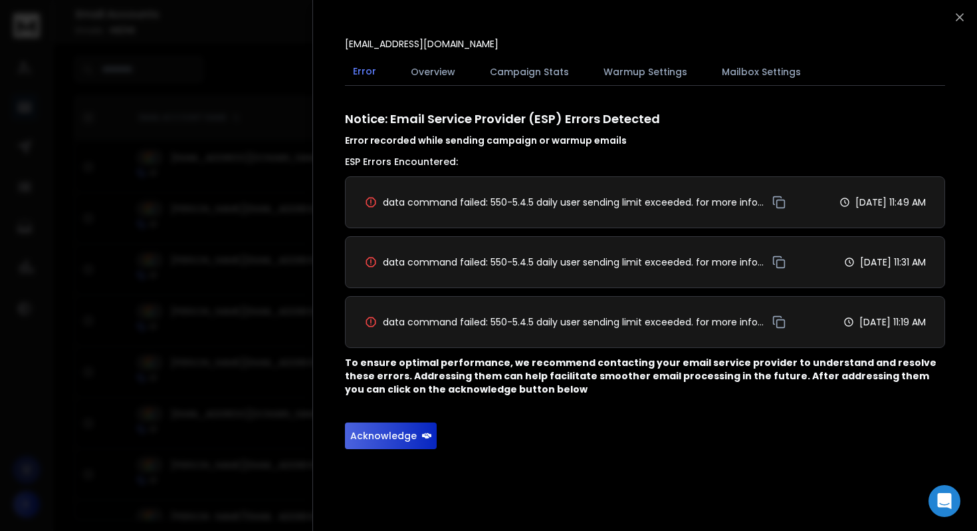
click at [422, 431] on icon at bounding box center [426, 435] width 9 height 9
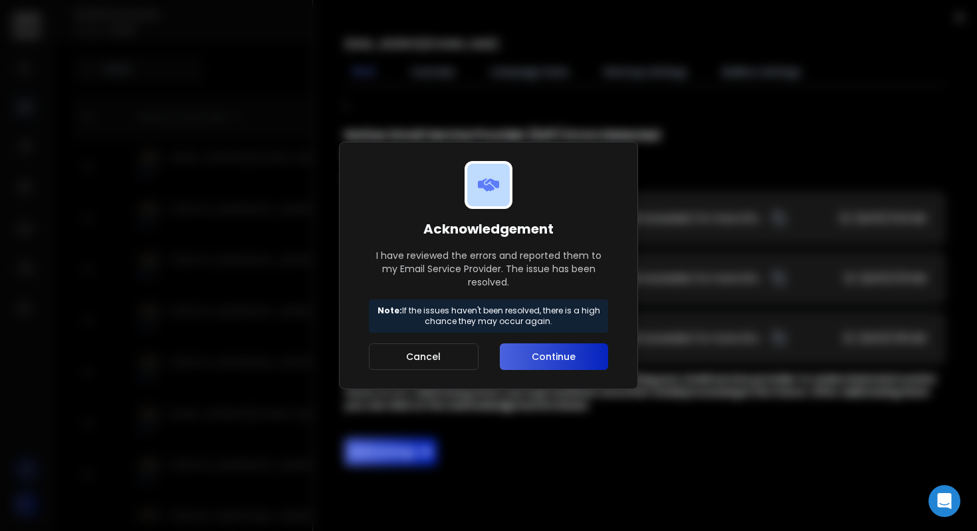
click at [564, 342] on div "Acknowledgement I have reviewed the errors and reported them to my Email Servic…" at bounding box center [488, 265] width 239 height 209
click at [564, 355] on button "Continue" at bounding box center [554, 356] width 108 height 27
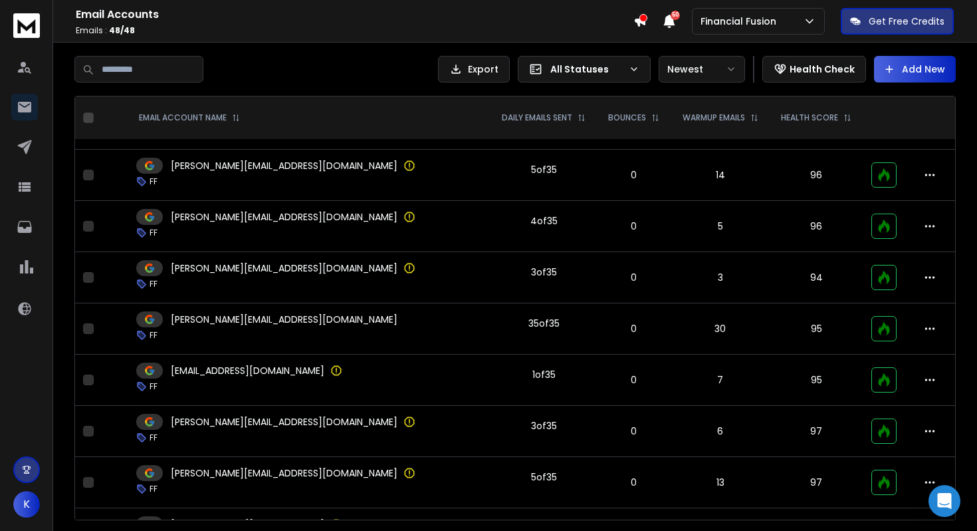
scroll to position [1440, 0]
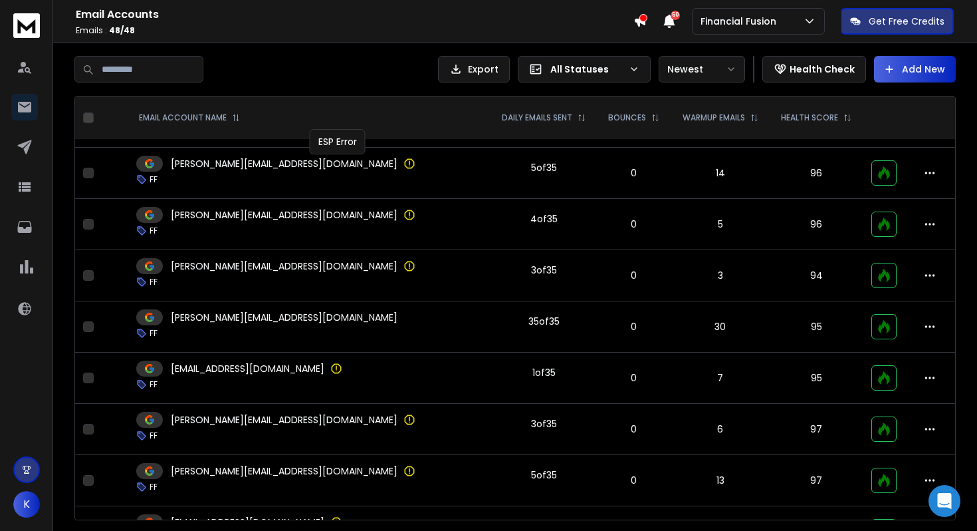
click at [403, 166] on icon at bounding box center [409, 163] width 13 height 13
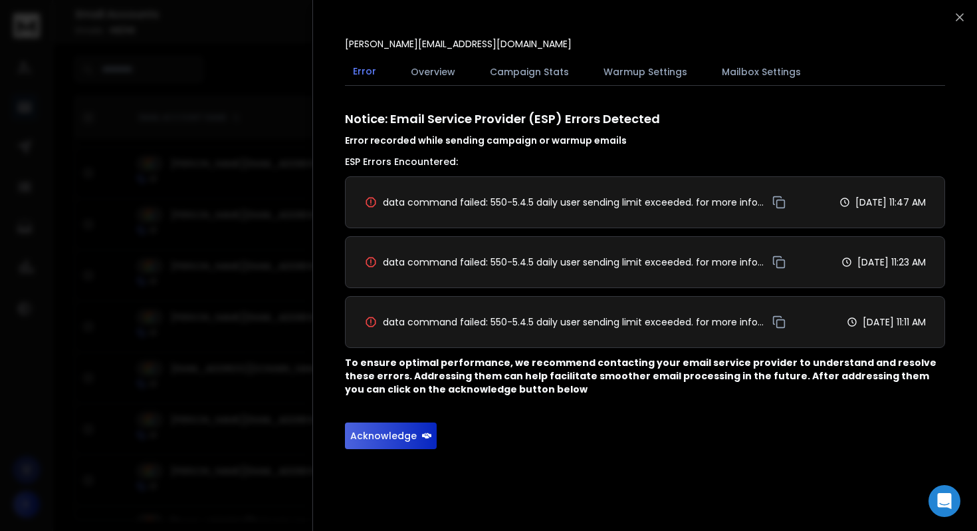
click at [412, 434] on button "Acknowledge" at bounding box center [391, 435] width 92 height 27
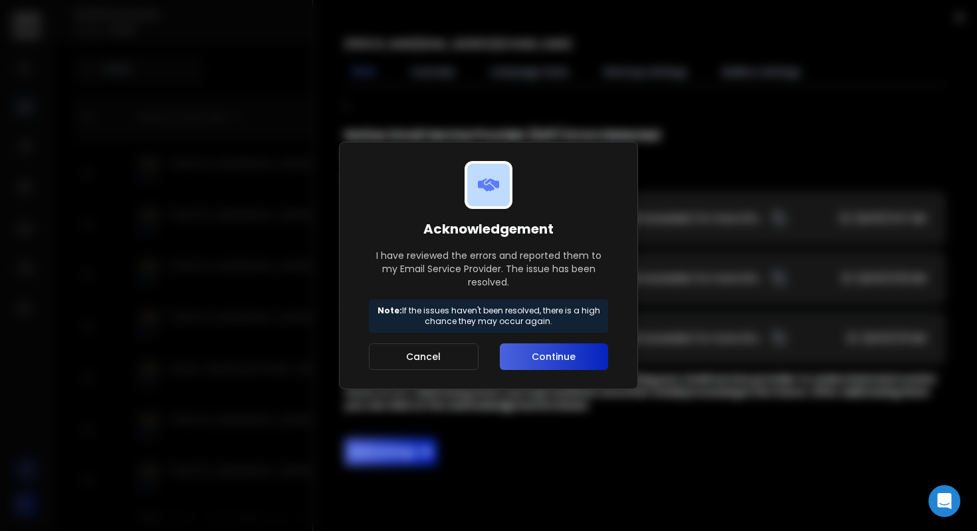
click at [519, 358] on button "Continue" at bounding box center [554, 356] width 108 height 27
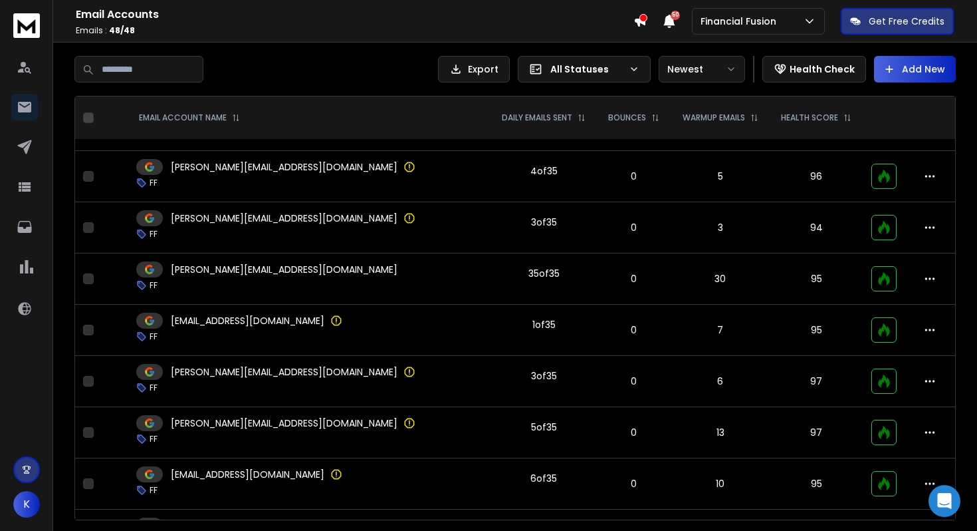
scroll to position [1492, 0]
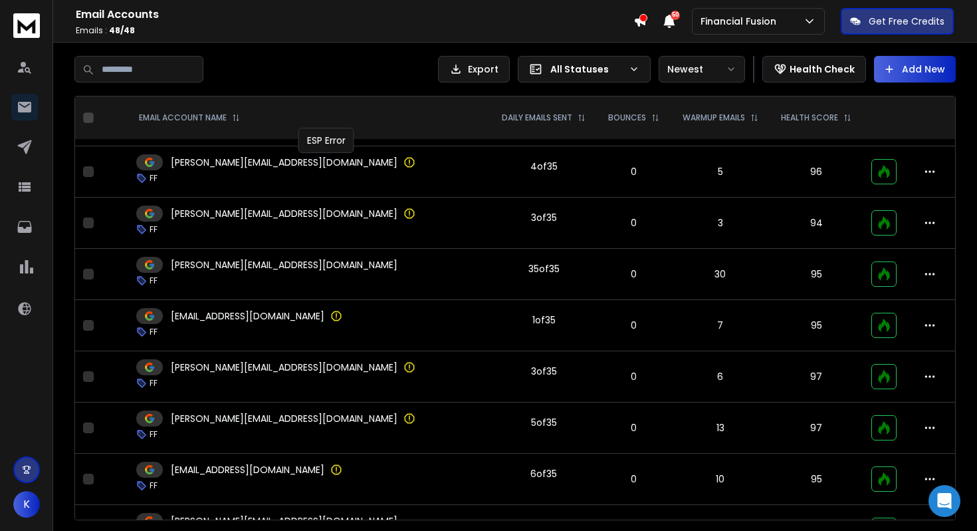
click at [403, 163] on icon at bounding box center [409, 162] width 13 height 13
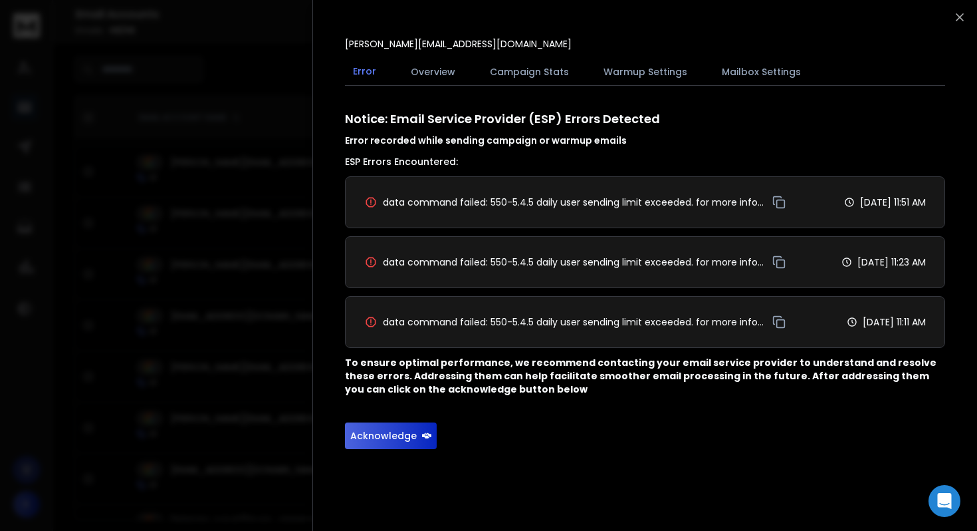
click at [413, 428] on button "Acknowledge" at bounding box center [391, 435] width 92 height 27
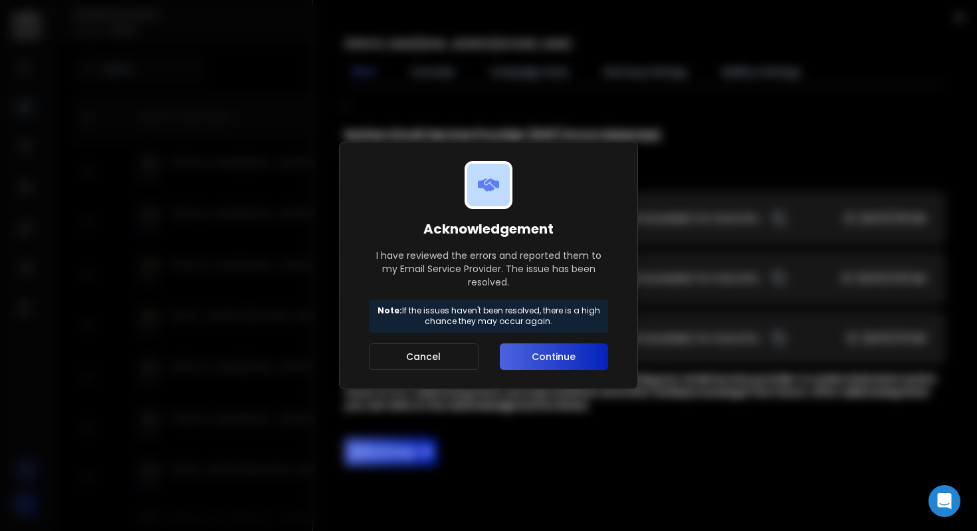
click at [523, 368] on button "Continue" at bounding box center [554, 356] width 108 height 27
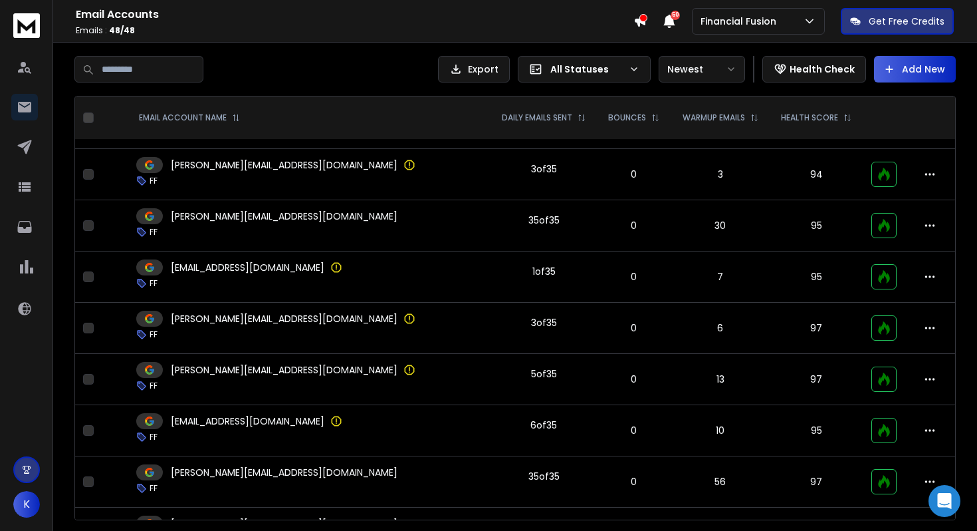
scroll to position [1546, 0]
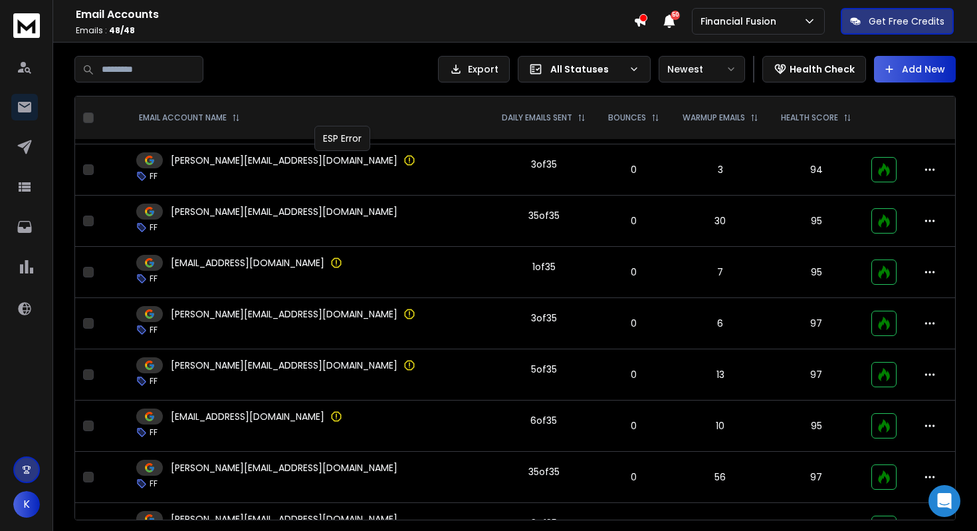
click at [403, 159] on icon at bounding box center [409, 160] width 13 height 13
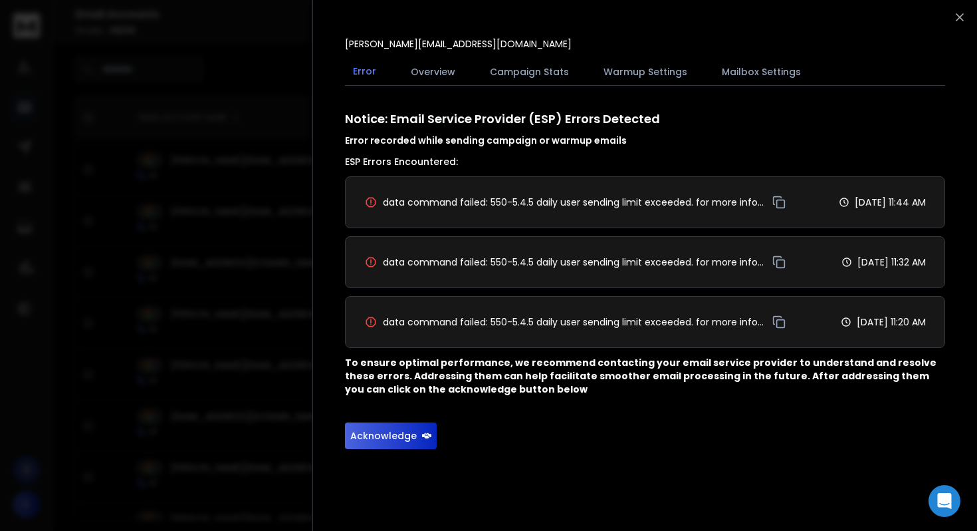
click at [402, 434] on button "Acknowledge" at bounding box center [391, 435] width 92 height 27
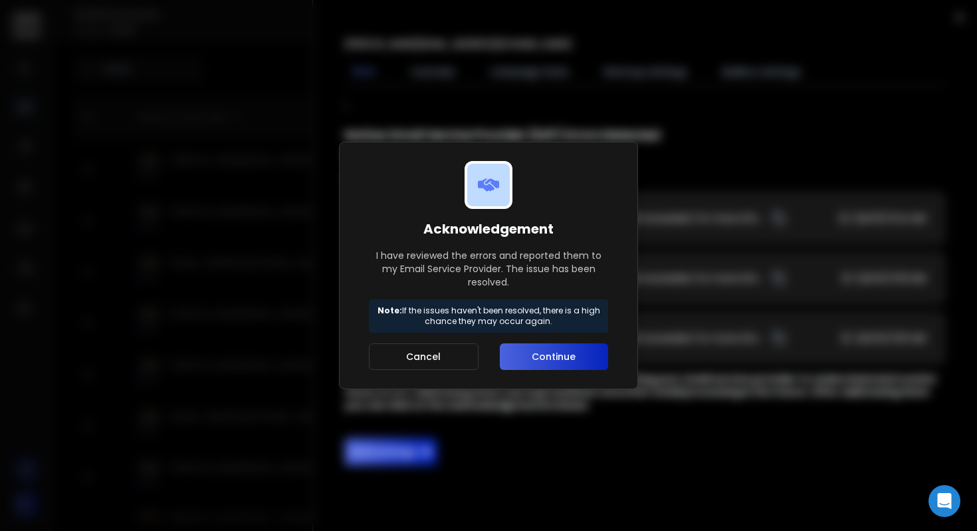
click at [520, 353] on button "Continue" at bounding box center [554, 356] width 108 height 27
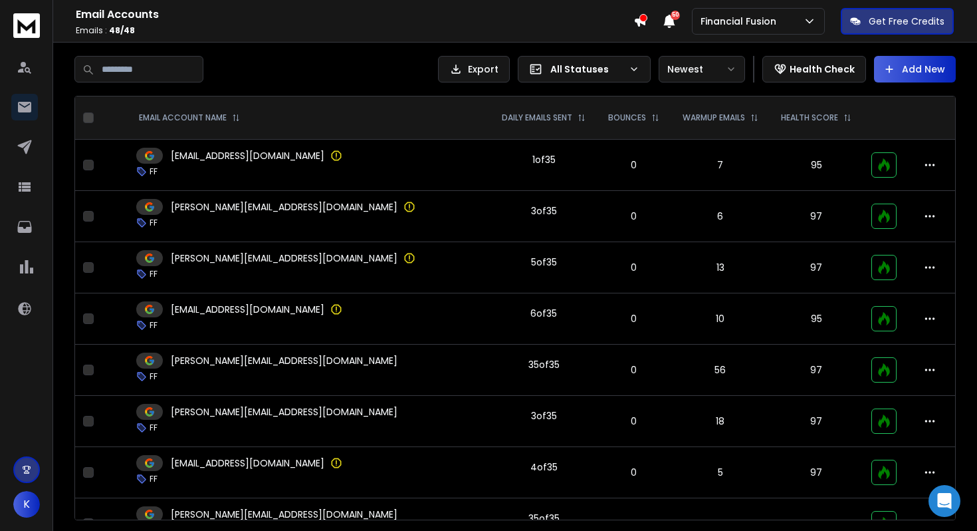
scroll to position [1653, 0]
click at [340, 154] on icon at bounding box center [336, 154] width 13 height 13
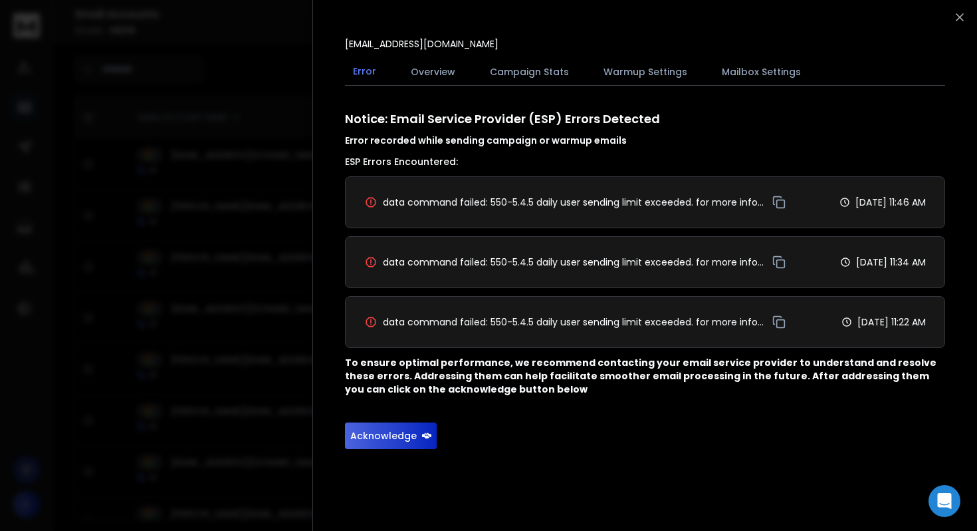
click at [398, 432] on button "Acknowledge" at bounding box center [391, 435] width 92 height 27
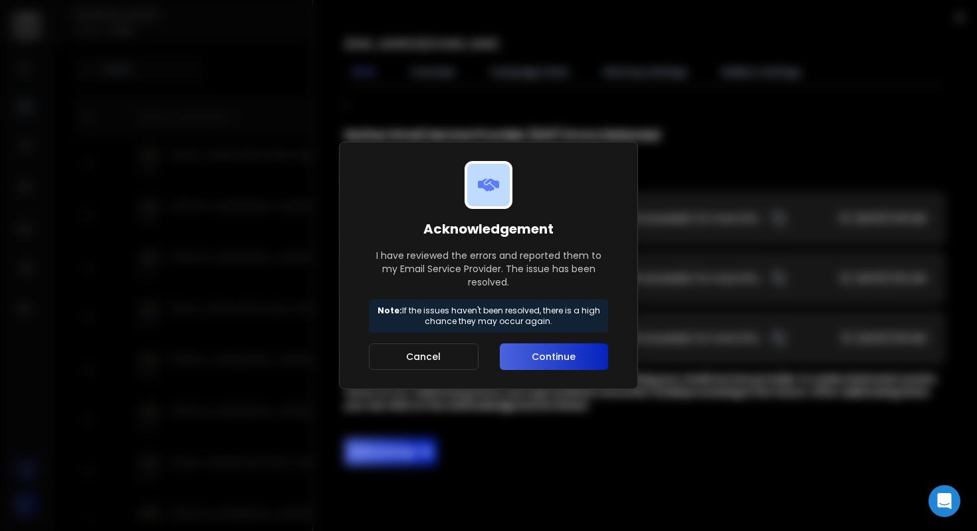
click at [528, 355] on button "Continue" at bounding box center [554, 356] width 108 height 27
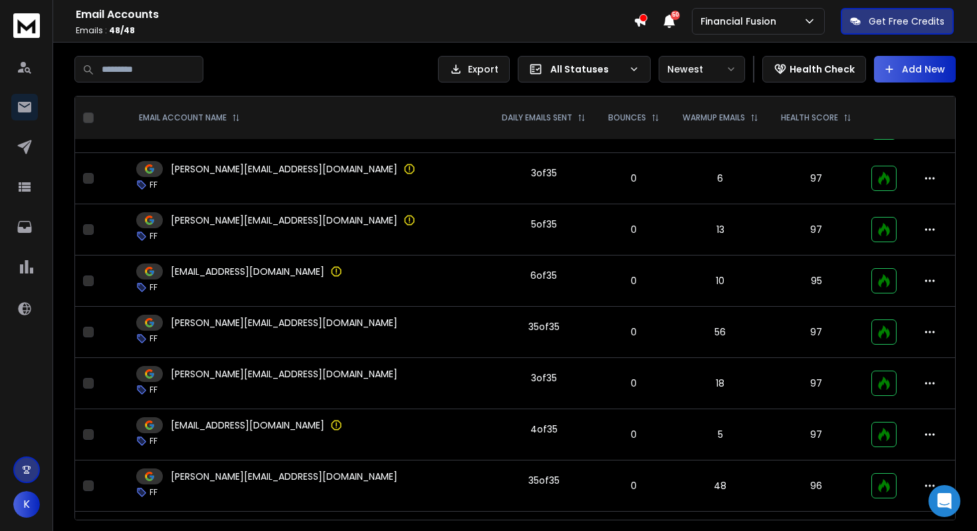
scroll to position [1696, 0]
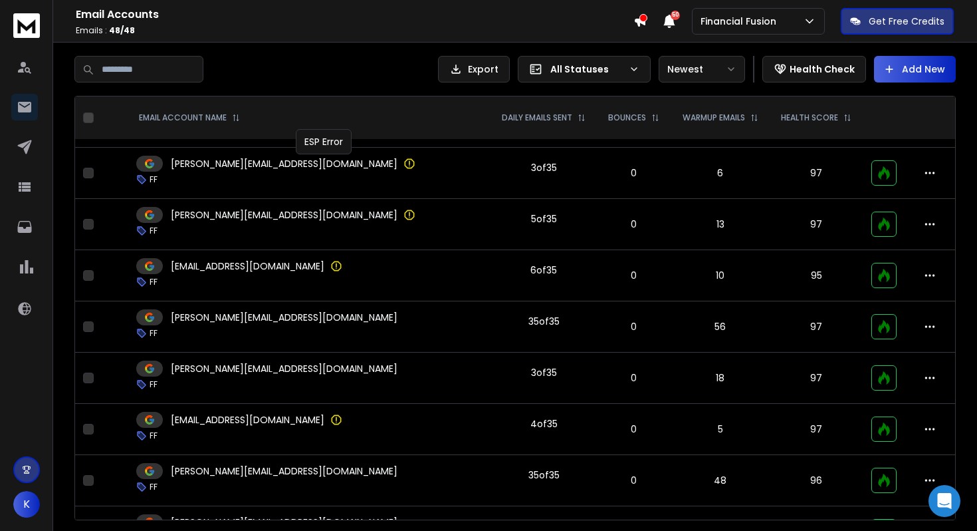
click at [409, 163] on icon at bounding box center [409, 163] width 1 height 4
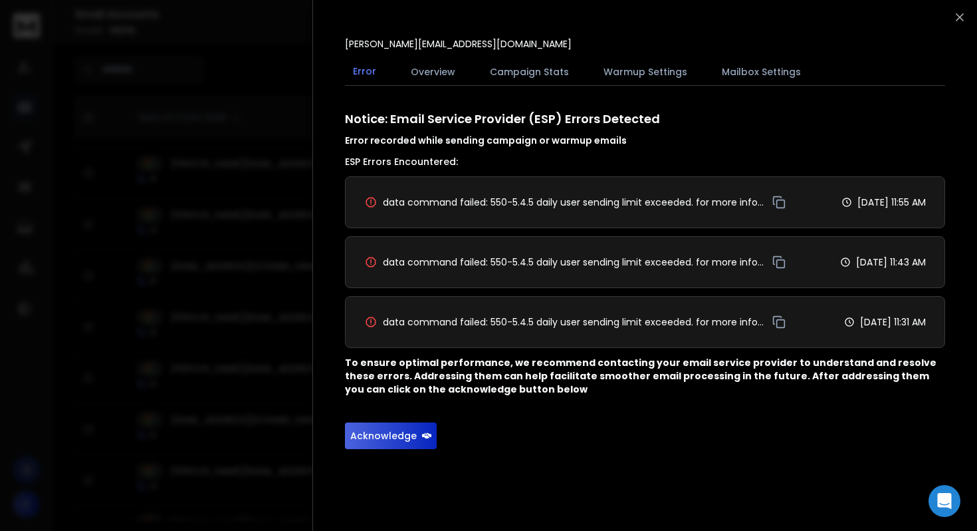
click at [404, 426] on button "Acknowledge" at bounding box center [391, 435] width 92 height 27
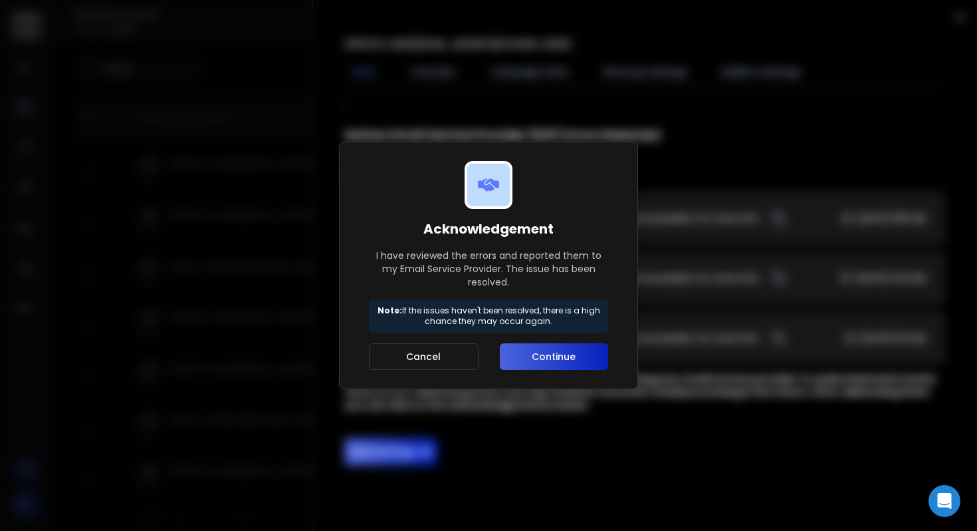
click at [527, 360] on button "Continue" at bounding box center [554, 356] width 108 height 27
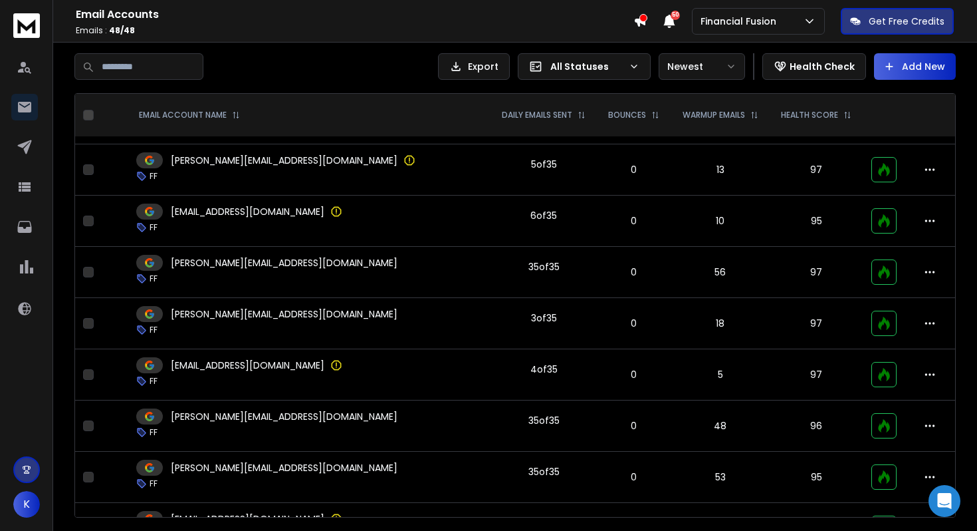
scroll to position [1750, 0]
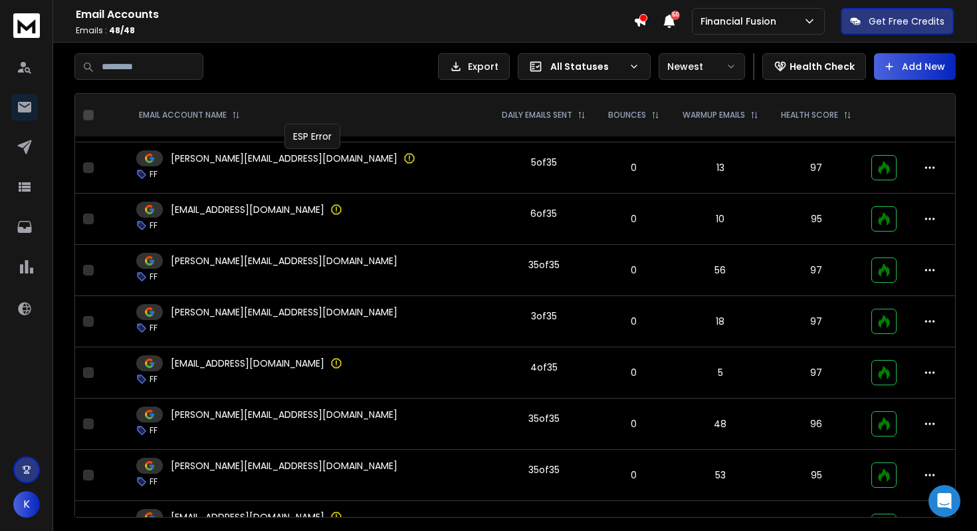
click at [403, 156] on icon at bounding box center [409, 158] width 13 height 13
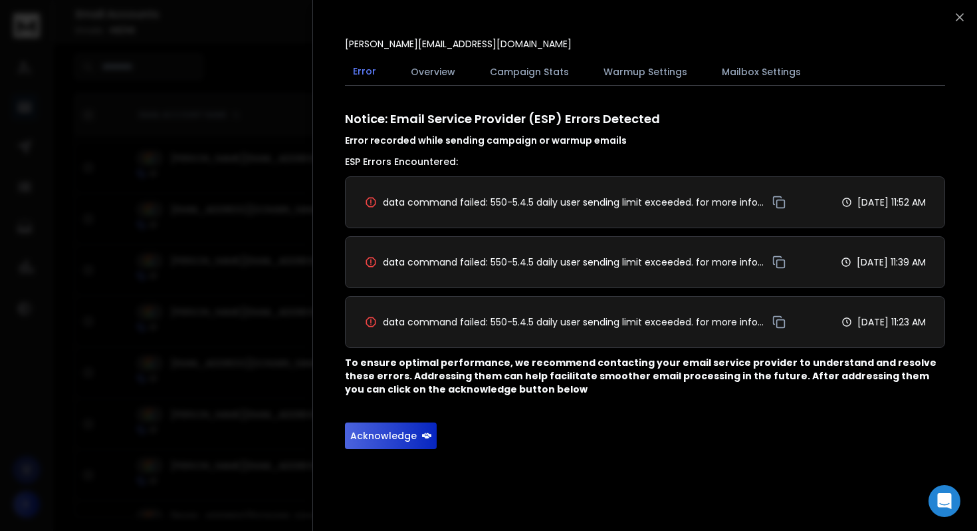
click at [424, 429] on button "Acknowledge" at bounding box center [391, 435] width 92 height 27
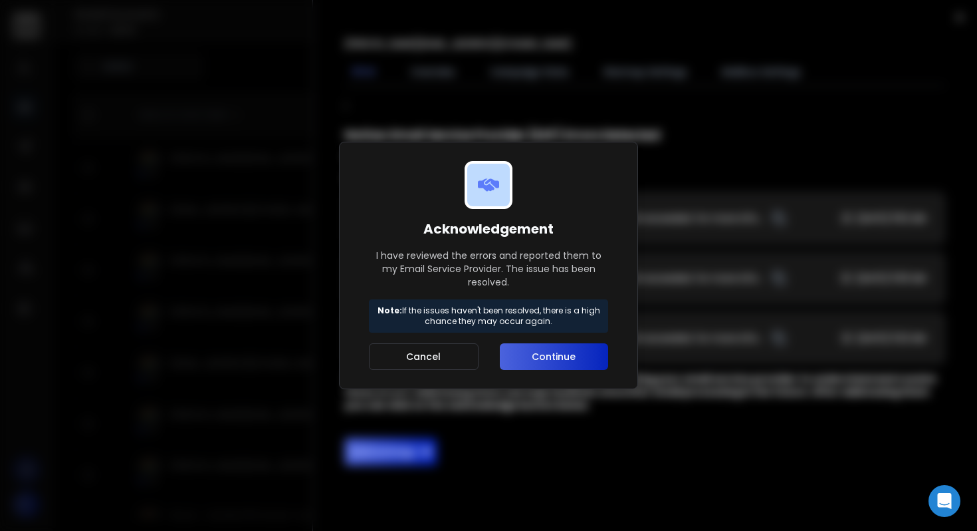
click at [553, 344] on button "Continue" at bounding box center [554, 356] width 108 height 27
click at [553, 344] on div "Cancel Continue" at bounding box center [488, 356] width 239 height 27
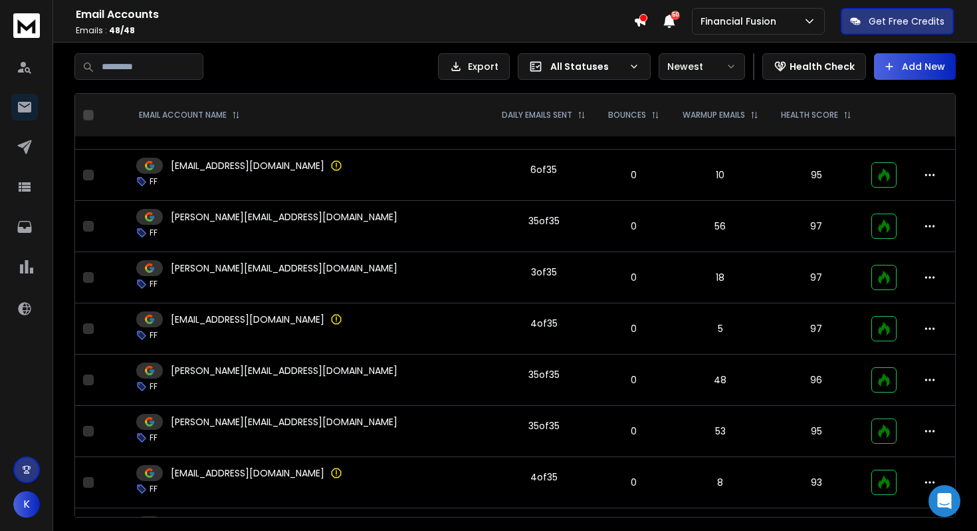
scroll to position [1799, 0]
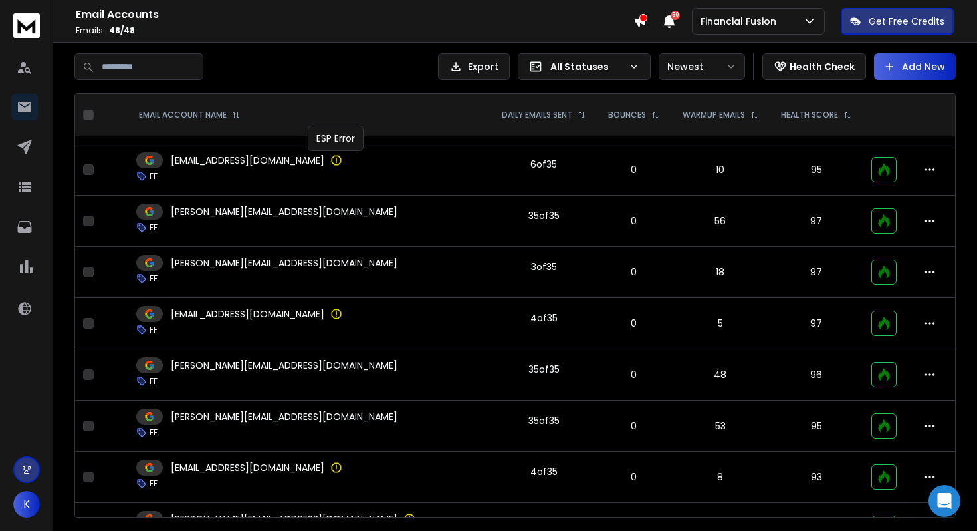
click at [336, 162] on circle at bounding box center [336, 162] width 1 height 1
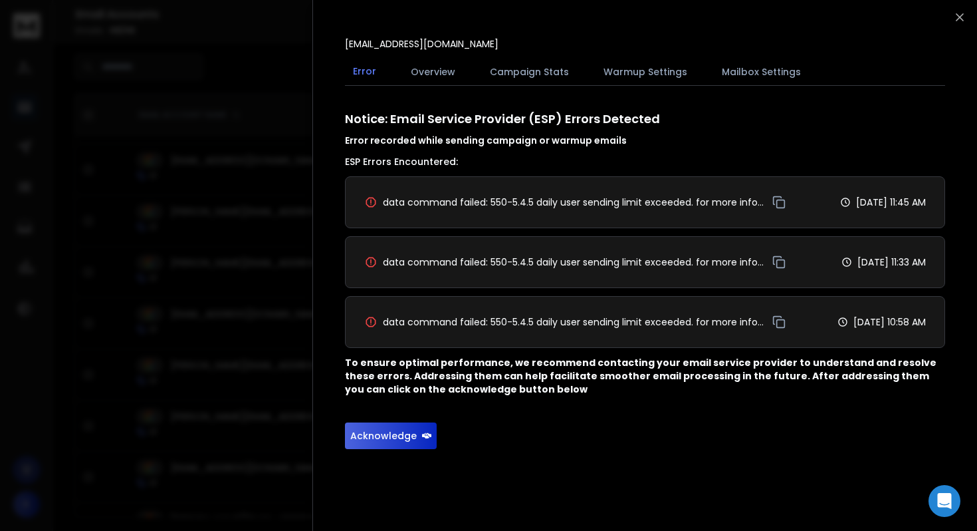
click at [409, 427] on button "Acknowledge" at bounding box center [391, 435] width 92 height 27
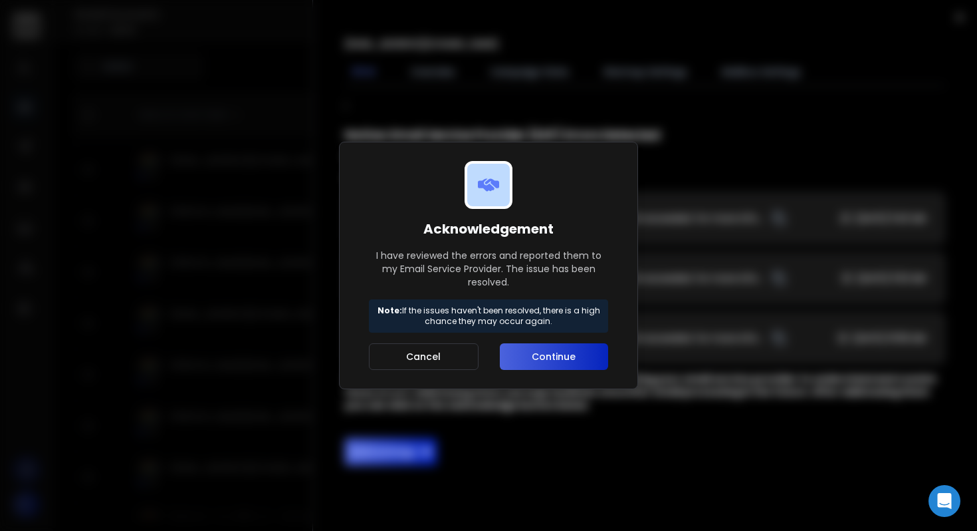
click at [513, 366] on button "Continue" at bounding box center [554, 356] width 108 height 27
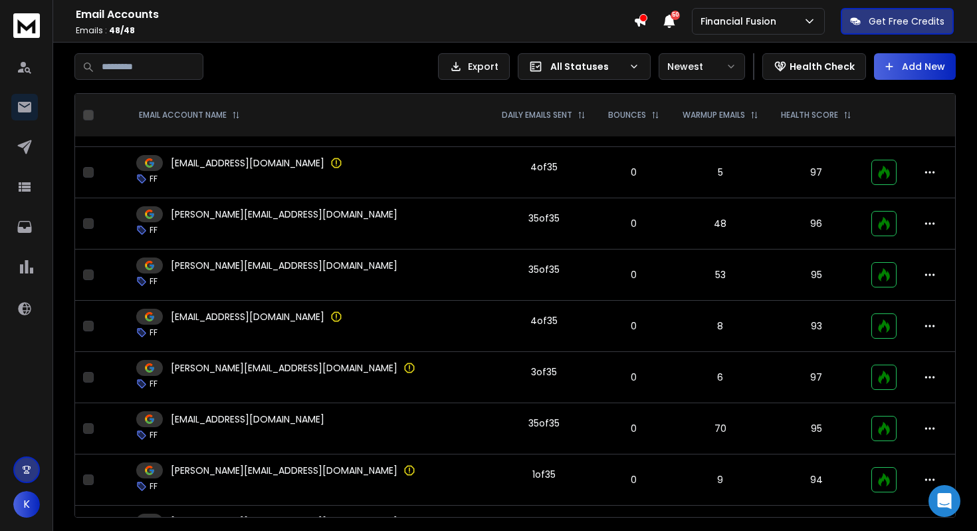
scroll to position [1954, 0]
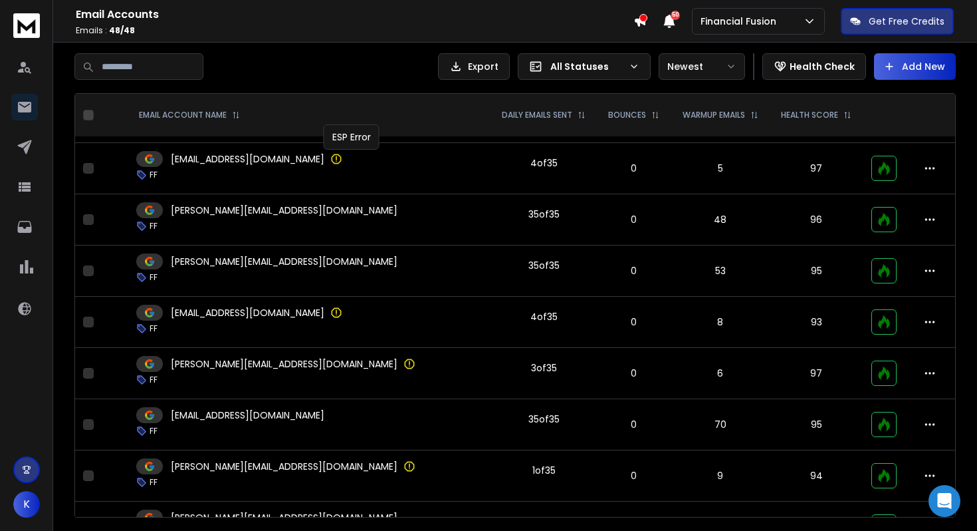
click at [343, 162] on icon at bounding box center [336, 158] width 13 height 13
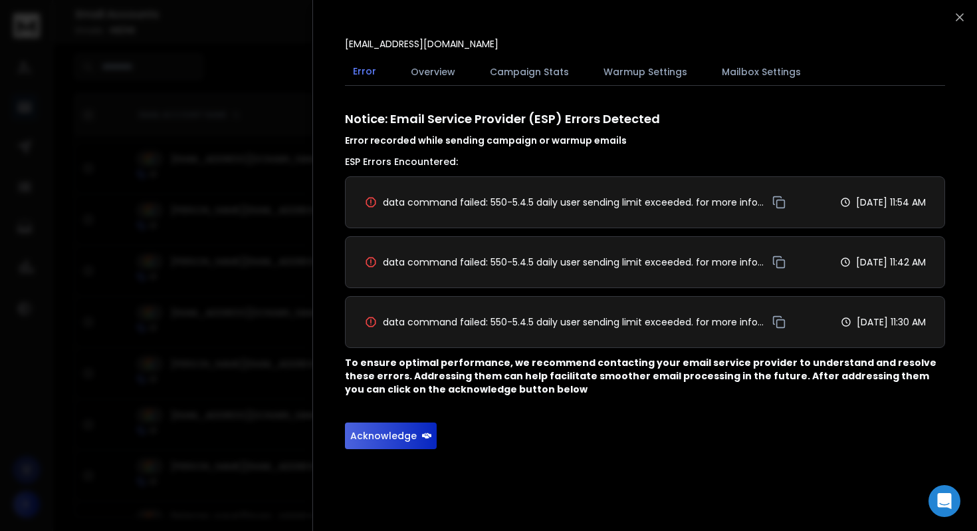
click at [398, 431] on button "Acknowledge" at bounding box center [391, 435] width 92 height 27
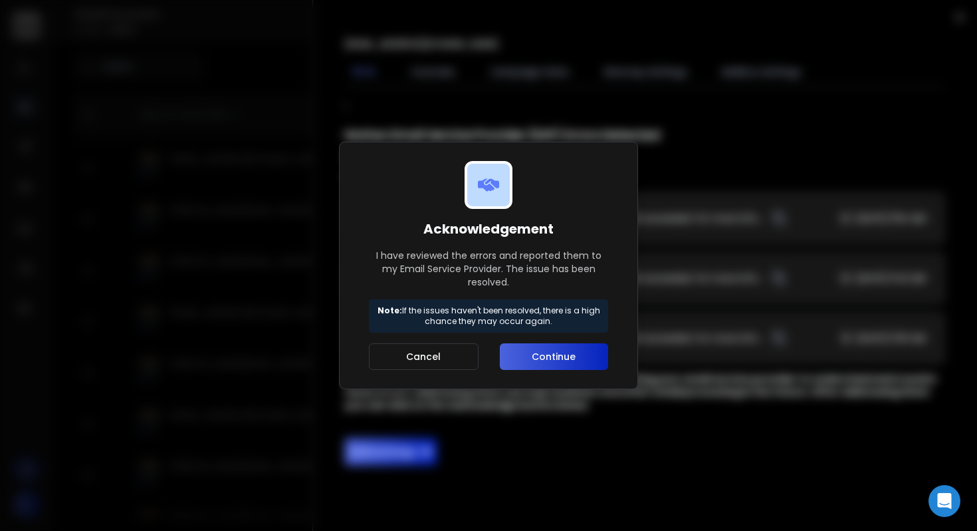
click at [526, 351] on button "Continue" at bounding box center [554, 356] width 108 height 27
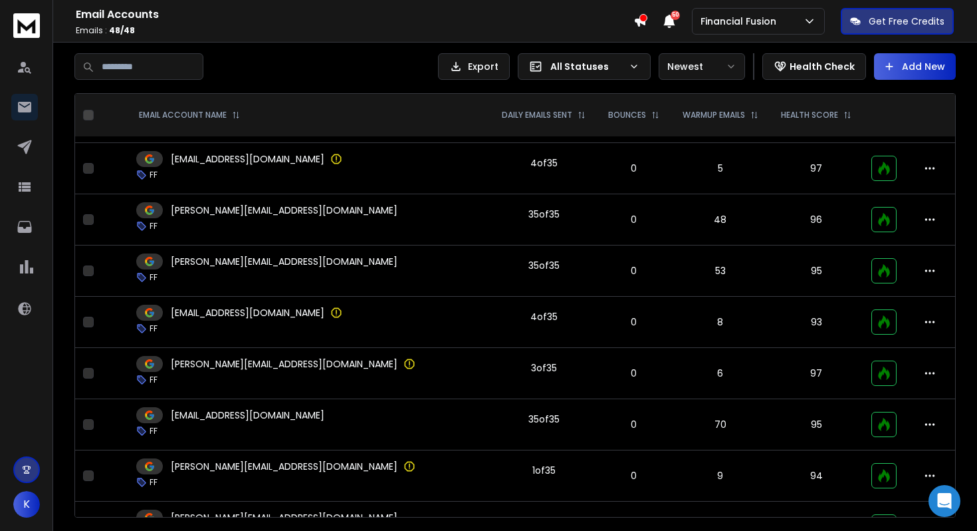
scroll to position [2000, 0]
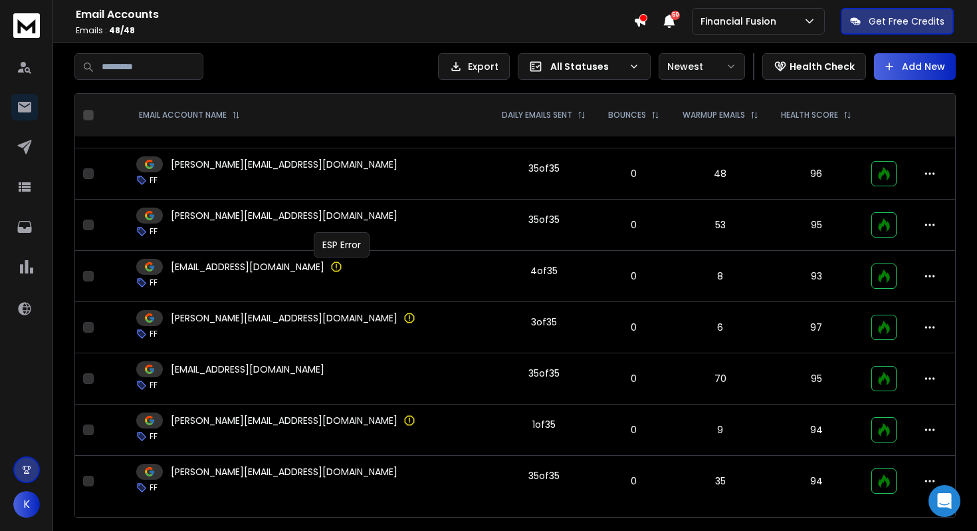
click at [343, 265] on icon at bounding box center [336, 266] width 13 height 13
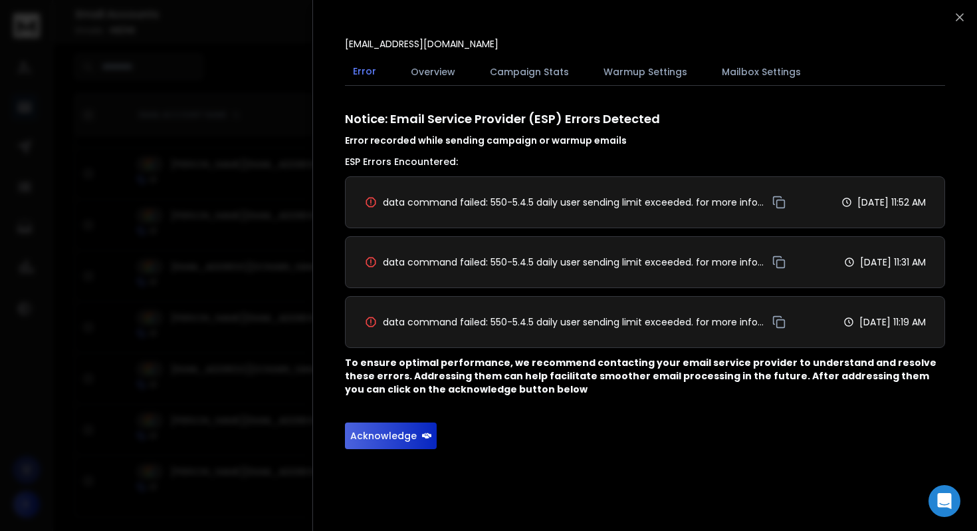
click at [394, 443] on button "Acknowledge" at bounding box center [391, 435] width 92 height 27
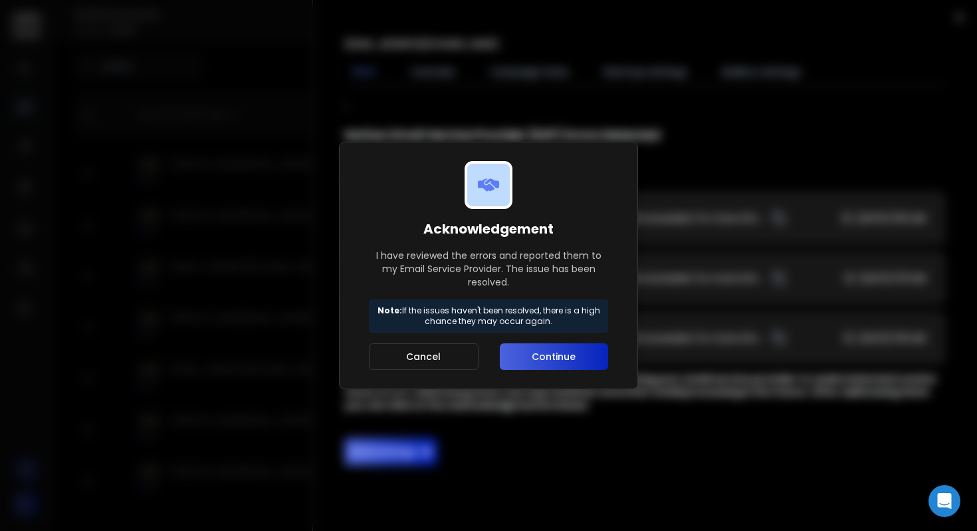
click at [546, 352] on button "Continue" at bounding box center [554, 356] width 108 height 27
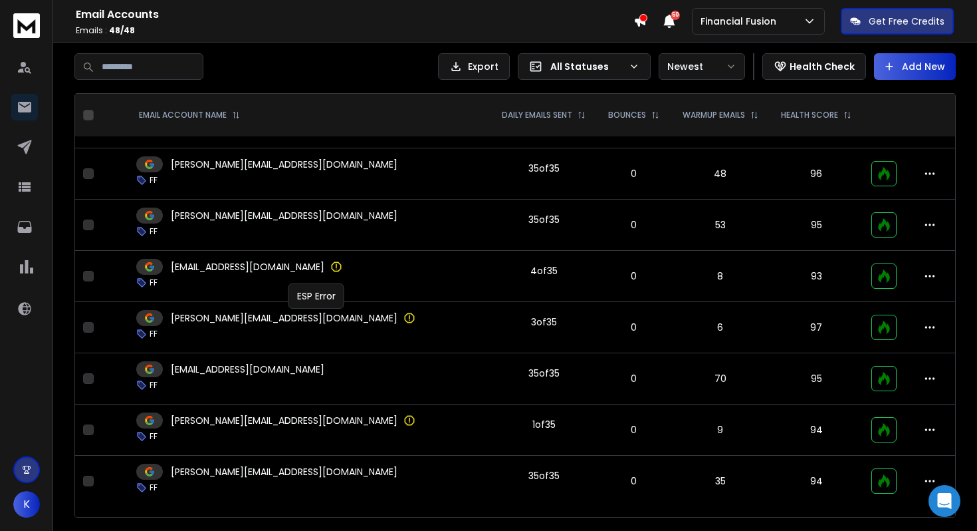
click at [403, 318] on icon at bounding box center [409, 317] width 13 height 13
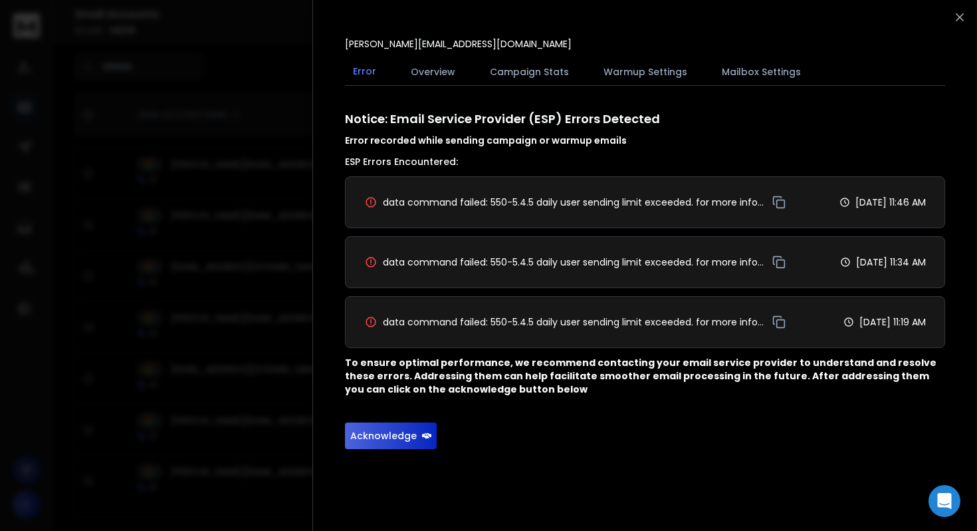
click at [393, 441] on button "Acknowledge" at bounding box center [391, 435] width 92 height 27
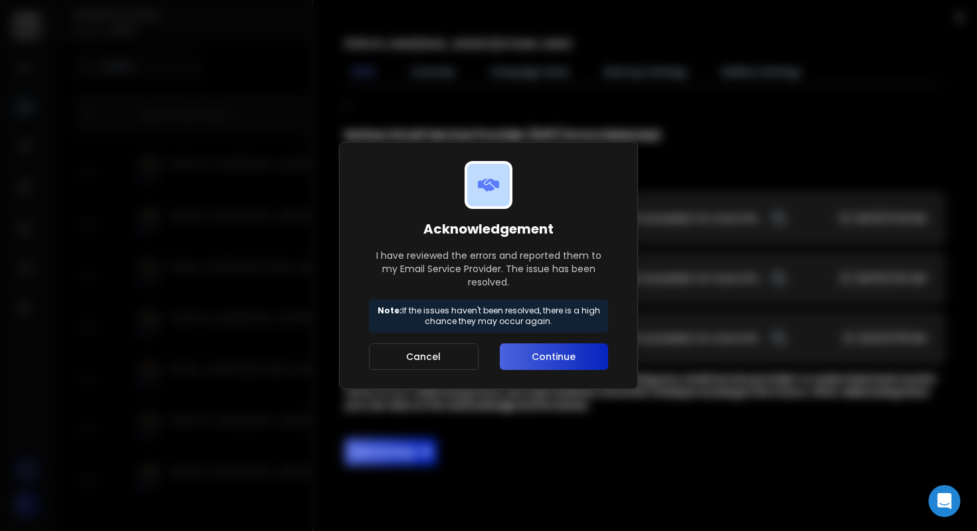
click at [536, 352] on button "Continue" at bounding box center [554, 356] width 108 height 27
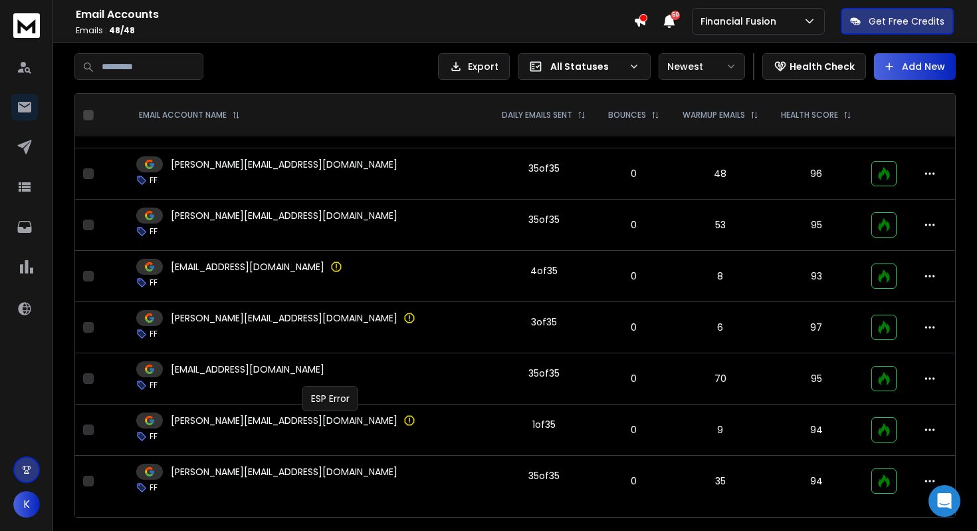
click at [403, 416] on icon at bounding box center [409, 420] width 13 height 13
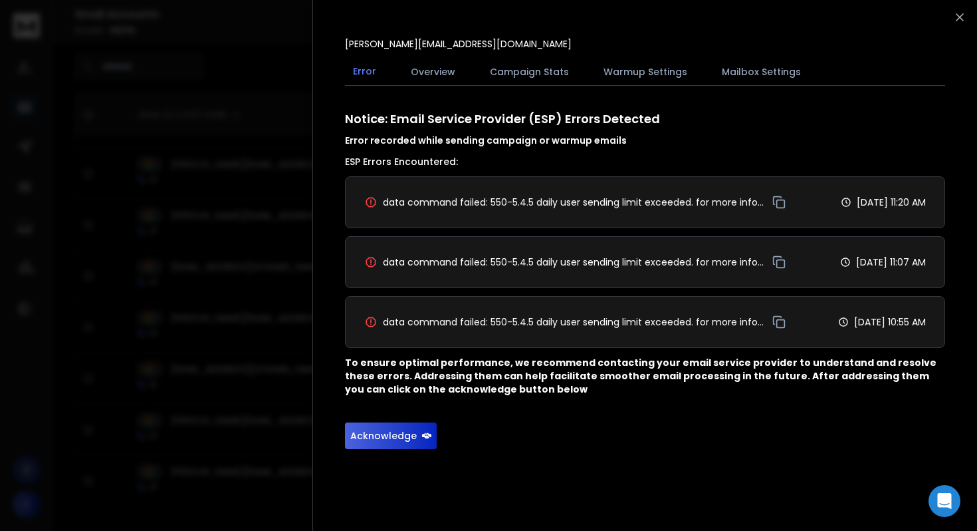
click at [396, 440] on button "Acknowledge" at bounding box center [391, 435] width 92 height 27
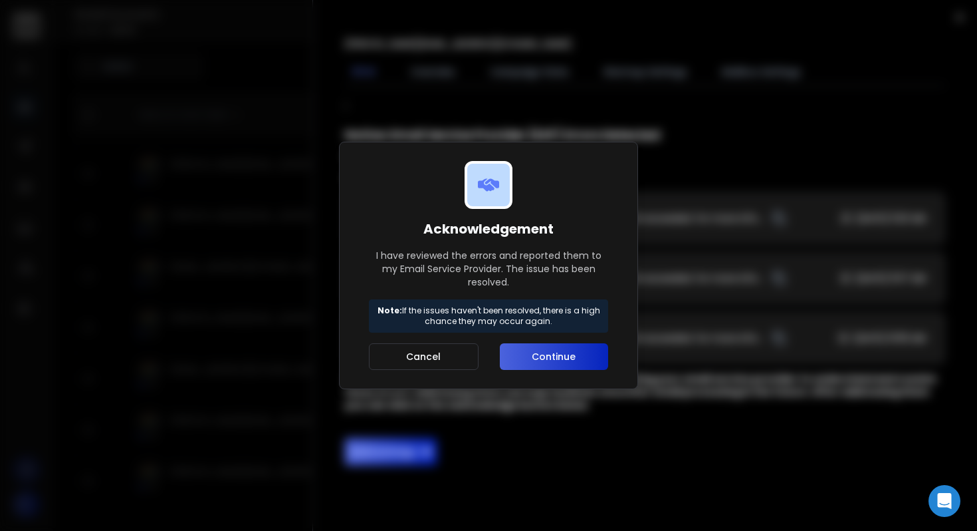
click at [519, 358] on button "Continue" at bounding box center [554, 356] width 108 height 27
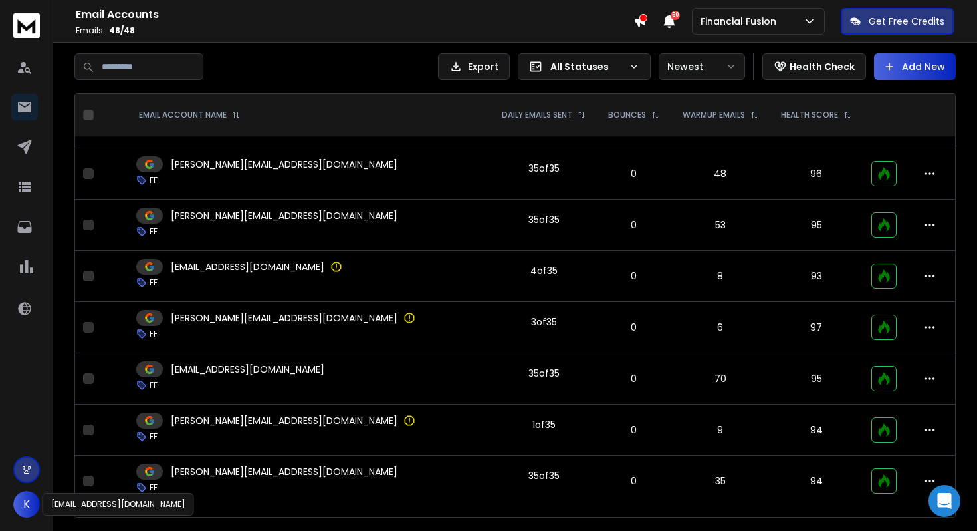
click at [26, 507] on span "K" at bounding box center [26, 504] width 27 height 27
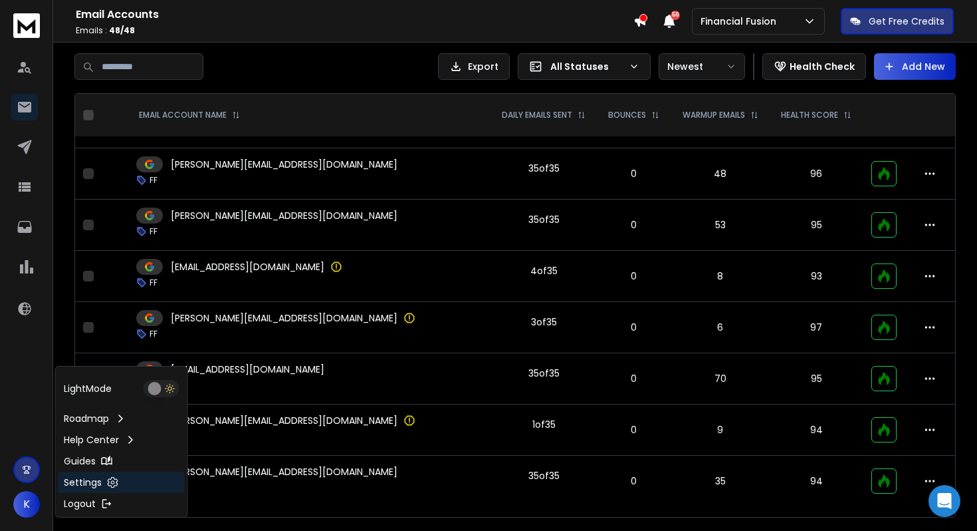
click at [100, 483] on p "Settings" at bounding box center [83, 481] width 38 height 13
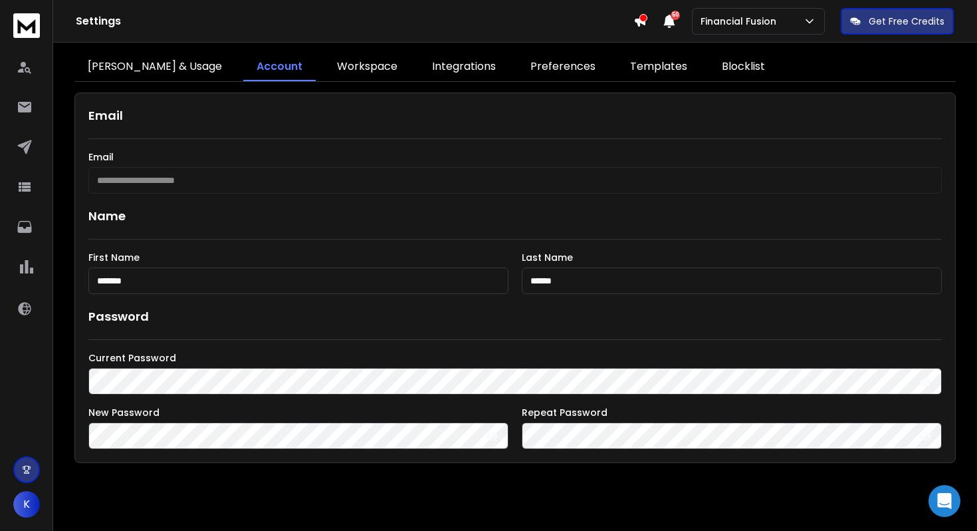
click at [324, 68] on link "Workspace" at bounding box center [367, 67] width 87 height 28
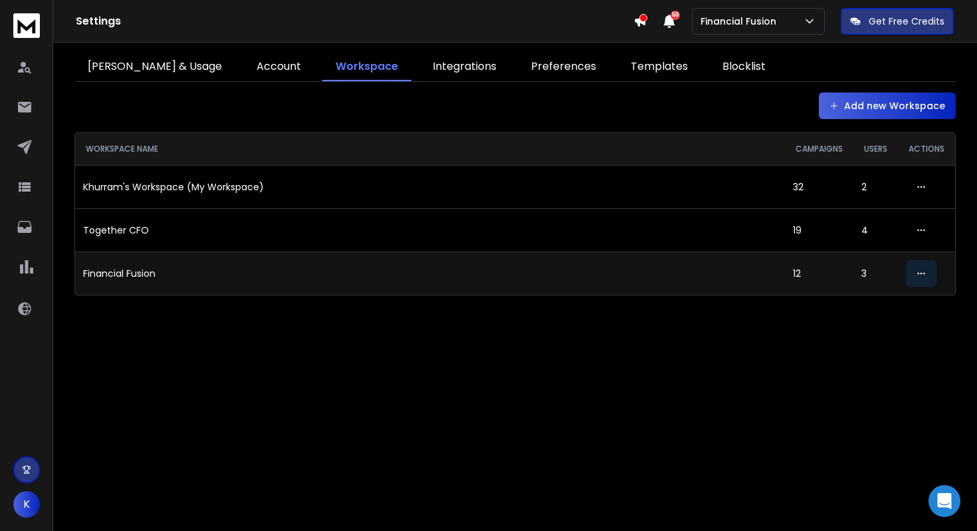
click at [922, 267] on button "button" at bounding box center [921, 273] width 31 height 27
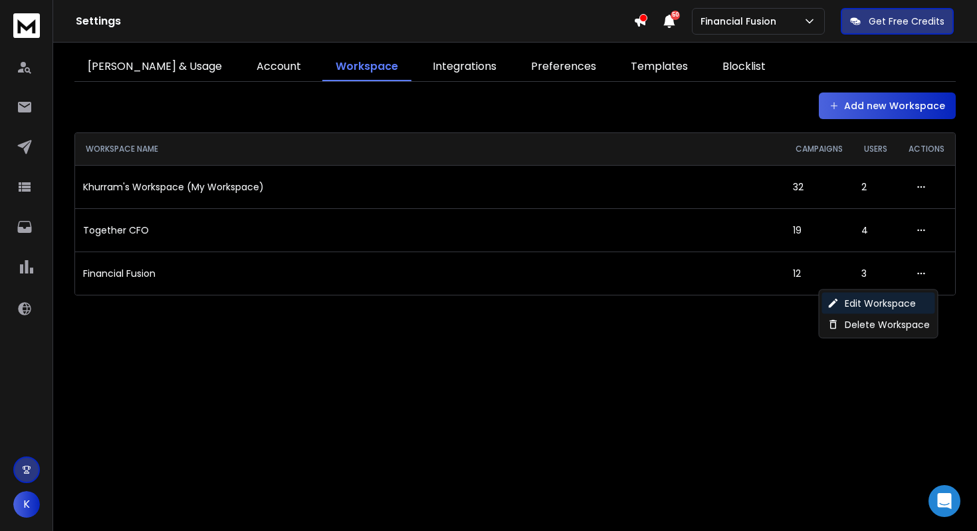
click at [899, 306] on p "Edit Workspace" at bounding box center [880, 303] width 71 height 13
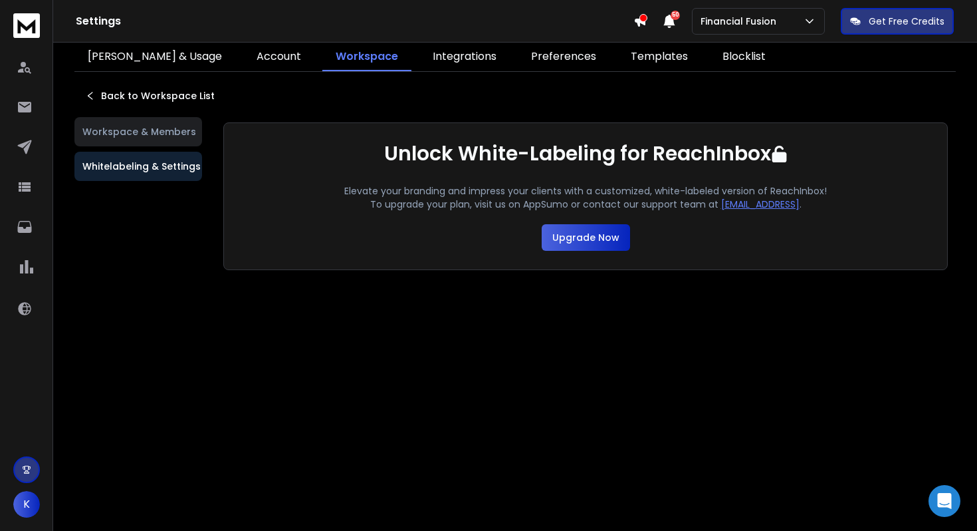
click at [152, 175] on button "Whitelabeling & Settings" at bounding box center [138, 166] width 128 height 29
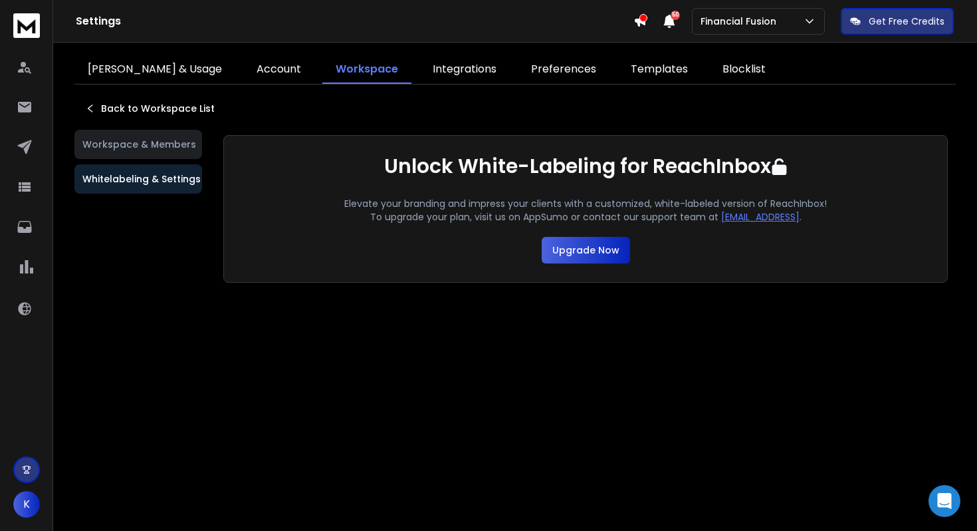
click at [146, 76] on link "Billings & Usage" at bounding box center [154, 70] width 161 height 28
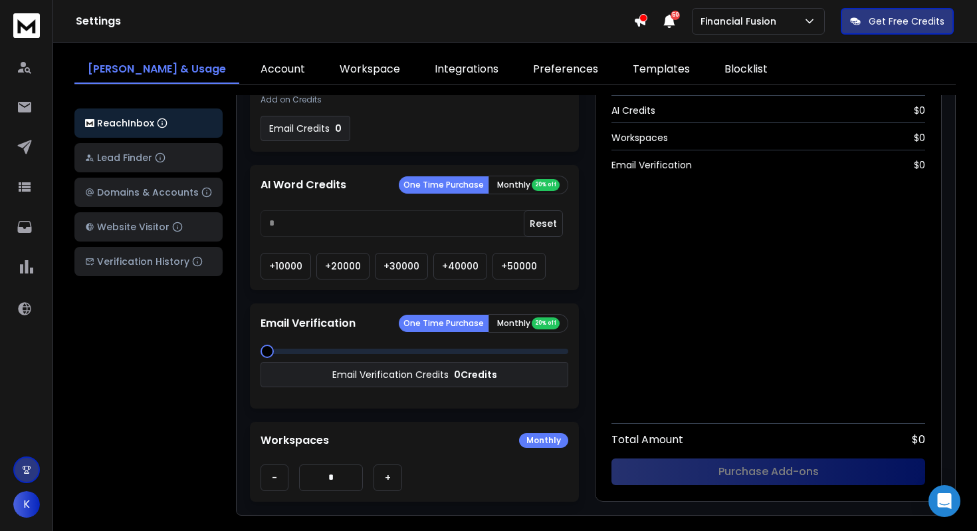
scroll to position [507, 0]
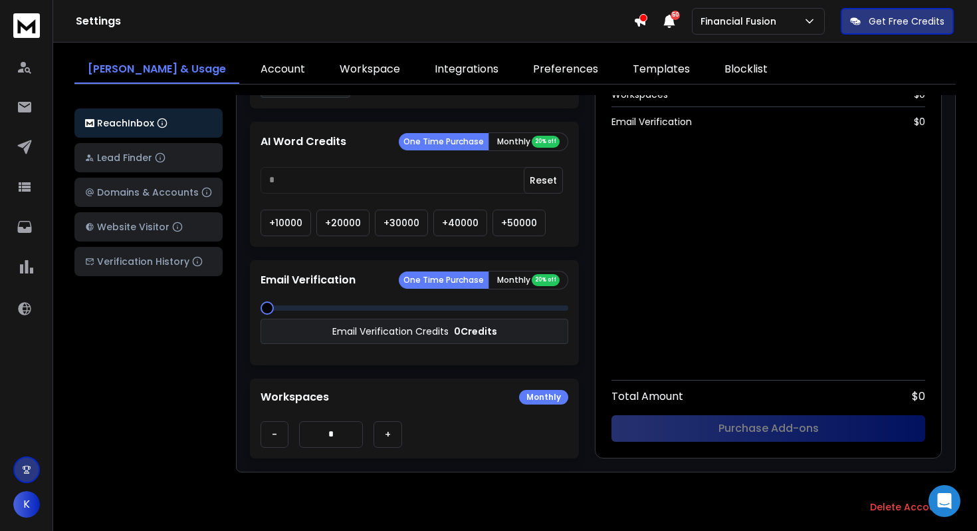
click at [146, 158] on button "Lead Finder" at bounding box center [148, 157] width 148 height 29
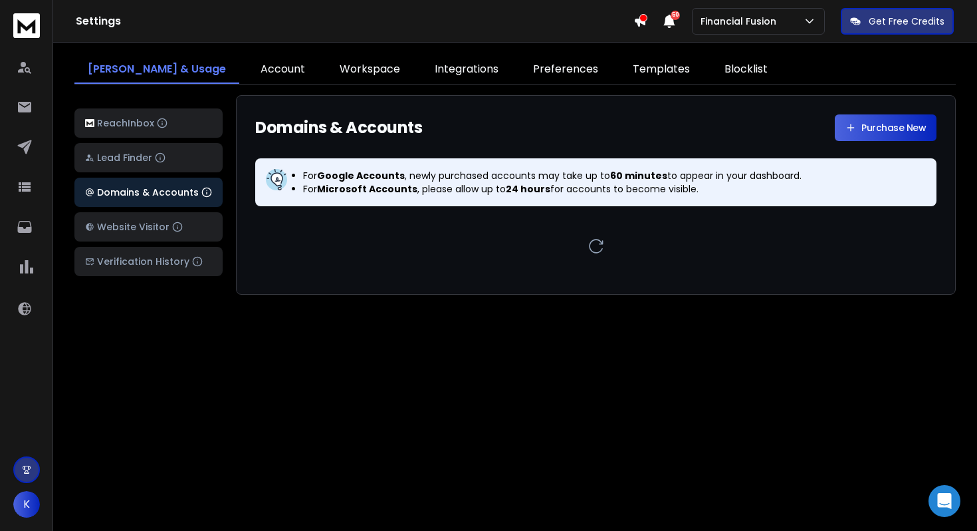
click at [151, 189] on button "Domains & Accounts" at bounding box center [148, 192] width 148 height 29
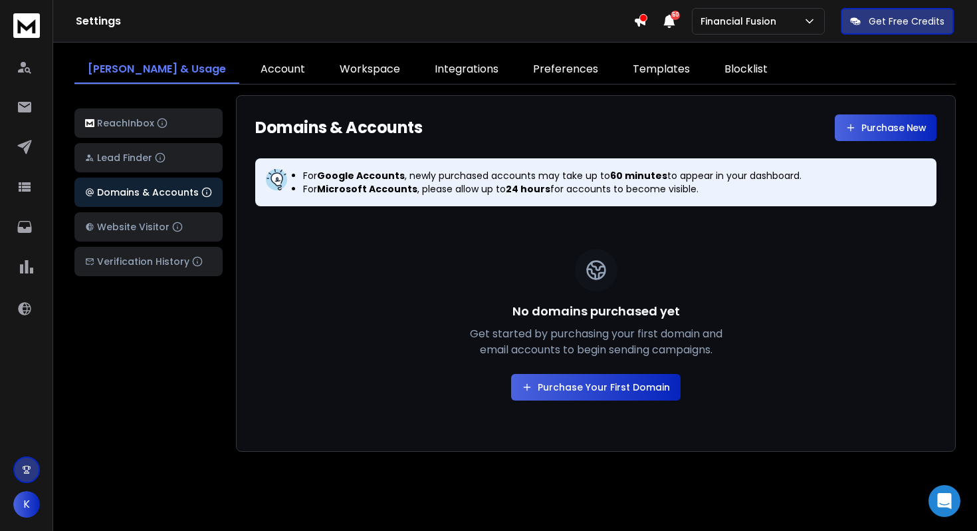
click at [156, 207] on div "ReachInbox Lead Finder Domains & Accounts Website Visitor Verification History …" at bounding box center [515, 307] width 882 height 424
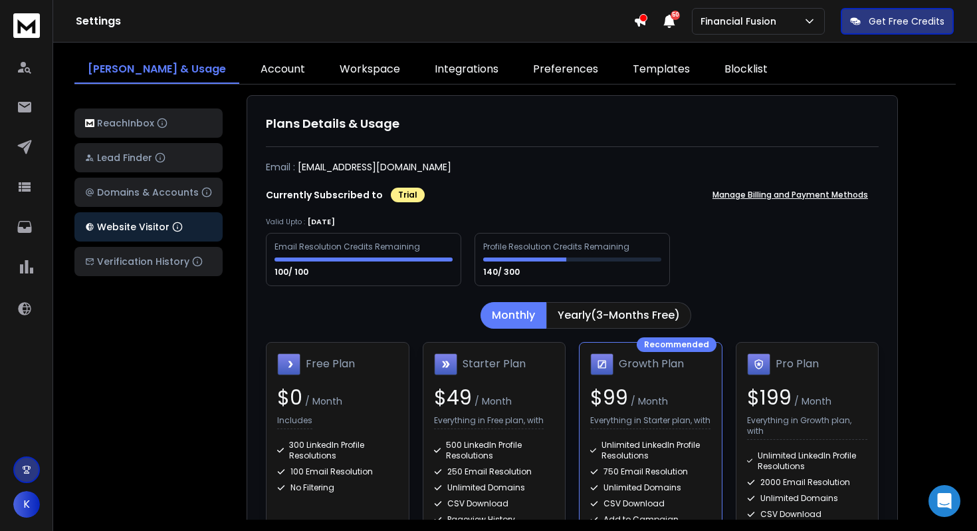
click at [156, 229] on button "Website Visitor" at bounding box center [148, 226] width 148 height 29
click at [164, 257] on button "Verification History" at bounding box center [148, 261] width 148 height 29
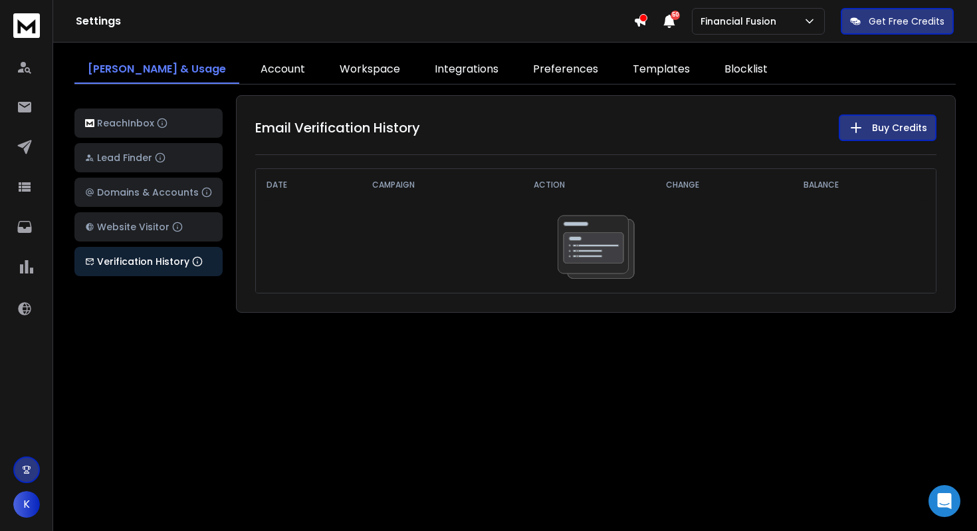
click at [258, 75] on link "Account" at bounding box center [282, 70] width 71 height 28
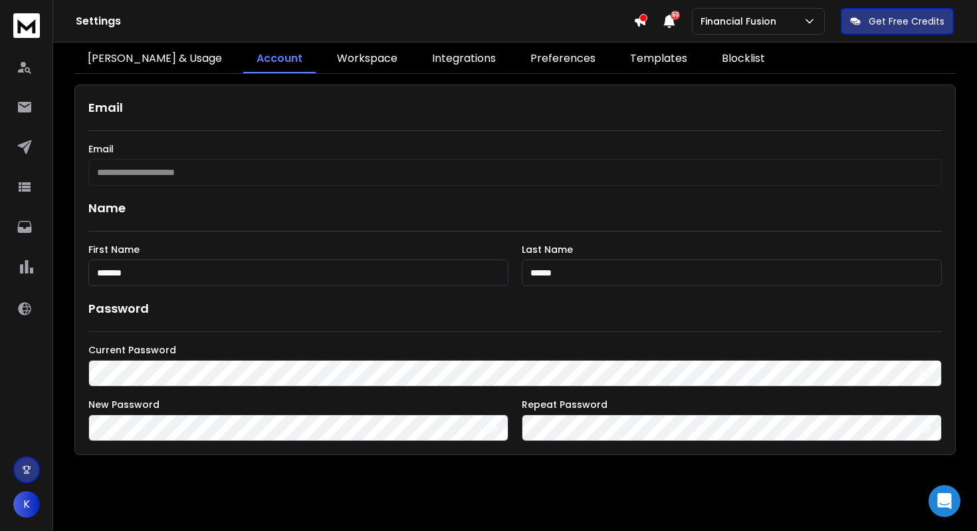
scroll to position [13, 0]
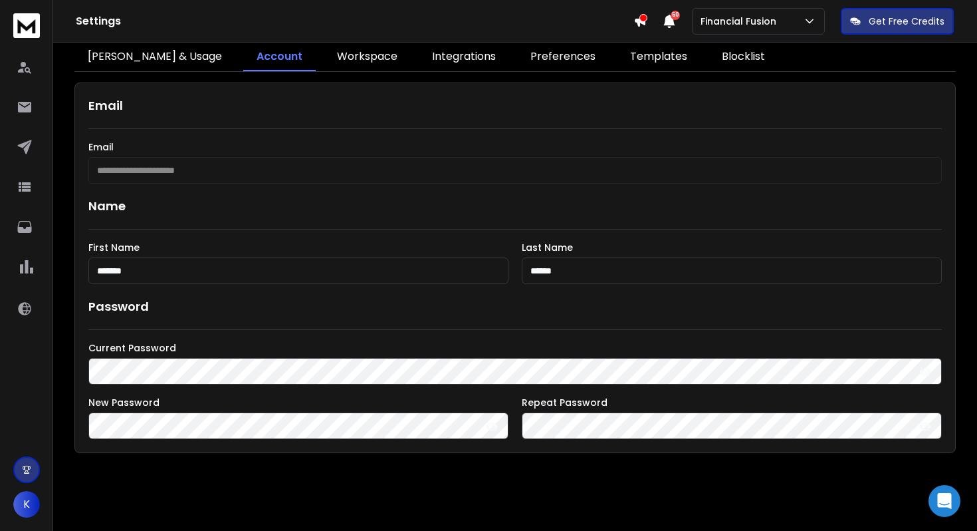
click at [330, 62] on link "Workspace" at bounding box center [367, 57] width 87 height 28
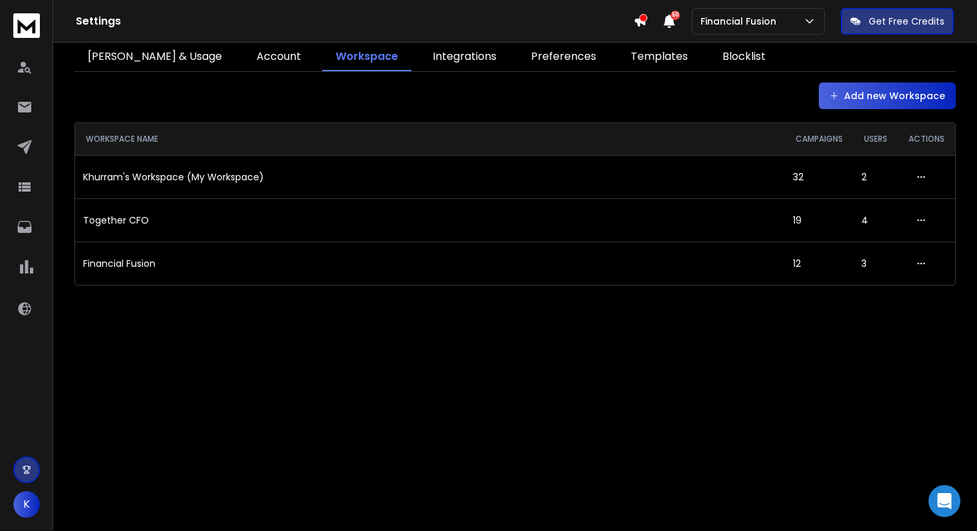
click at [419, 62] on link "Integrations" at bounding box center [464, 57] width 90 height 28
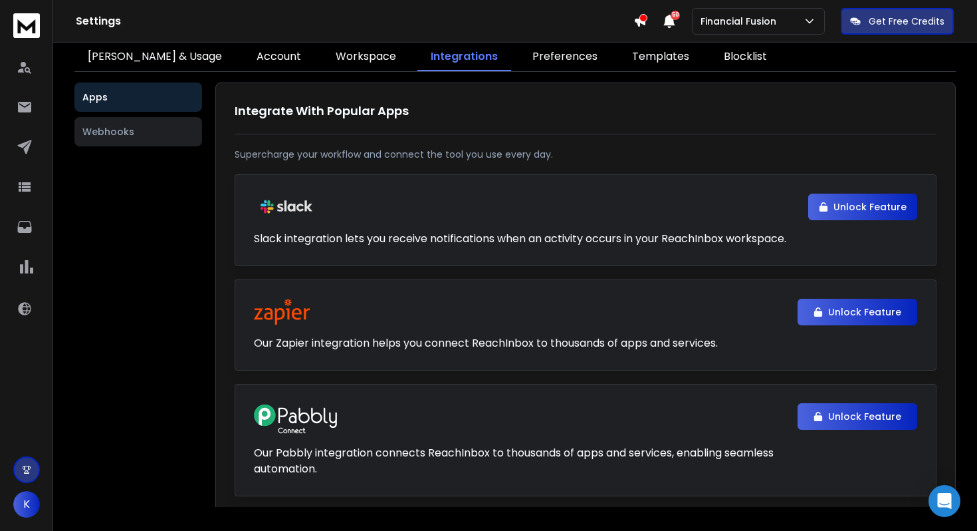
click at [519, 59] on link "Preferences" at bounding box center [565, 57] width 92 height 28
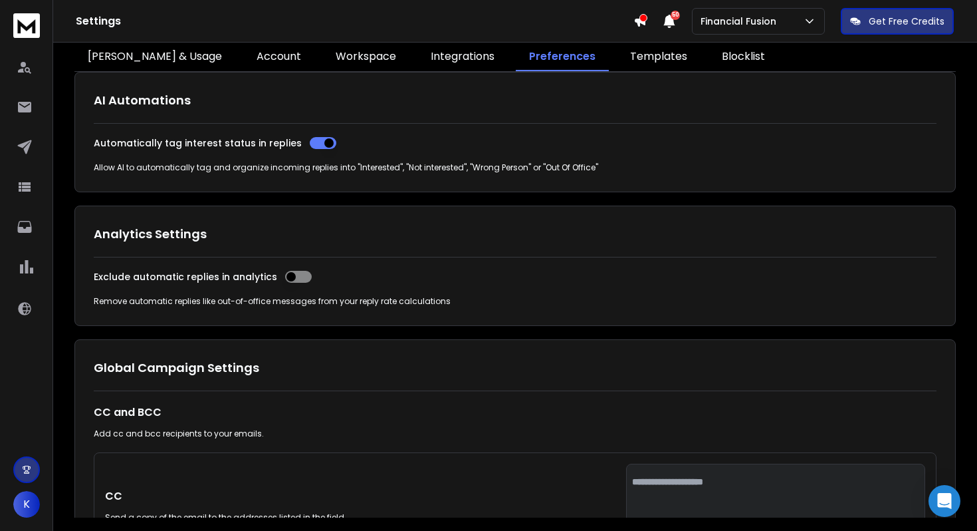
scroll to position [291, 0]
